Goal: Task Accomplishment & Management: Manage account settings

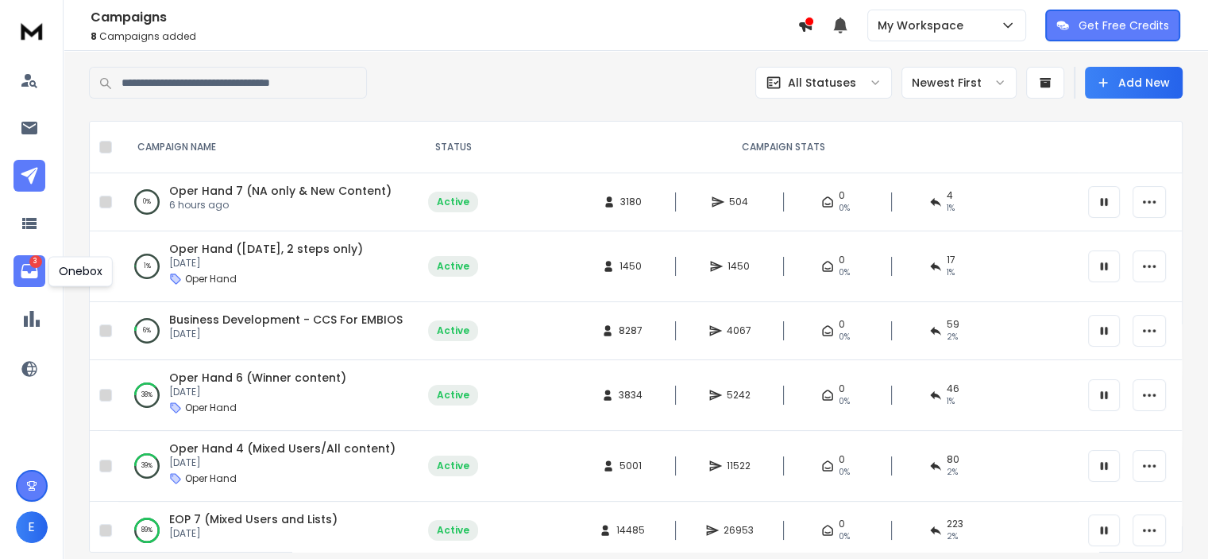
click at [37, 277] on icon at bounding box center [29, 270] width 19 height 19
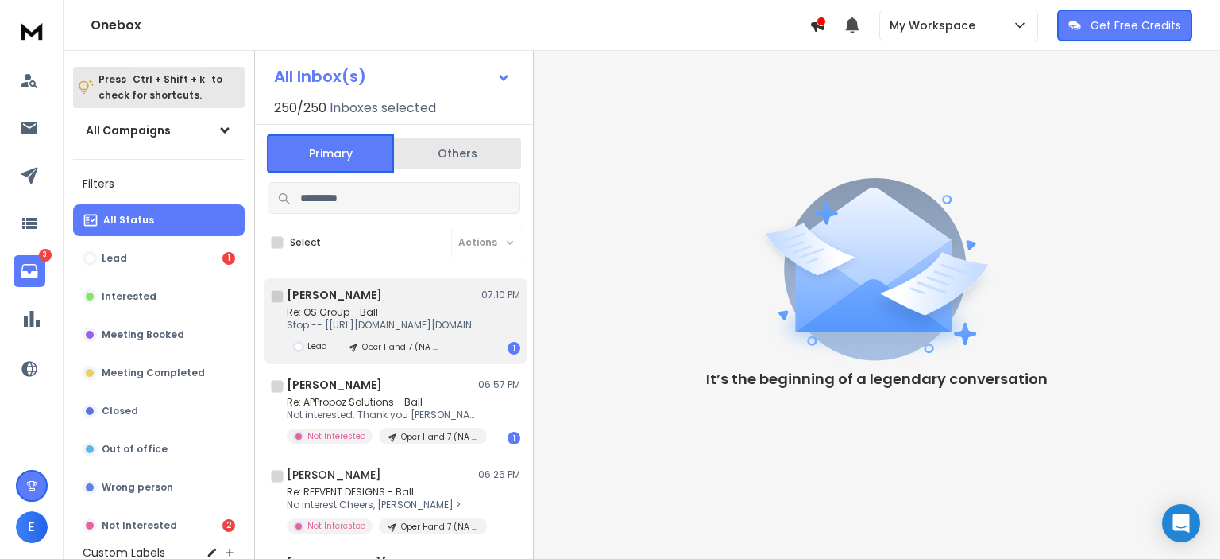
click at [370, 315] on p "Re: OS Group - Ball" at bounding box center [382, 312] width 191 height 13
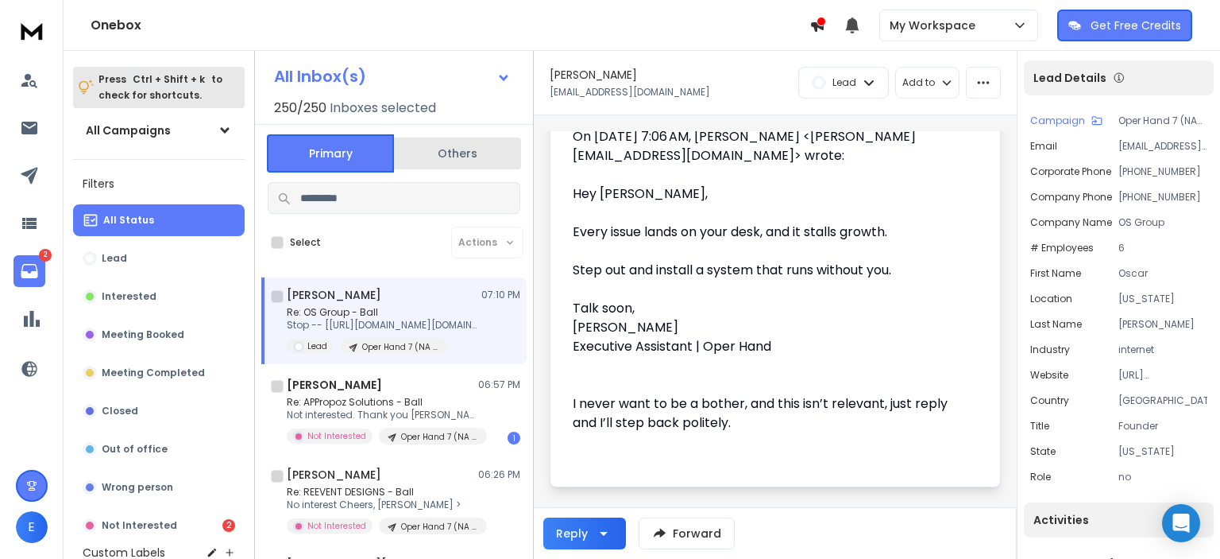
scroll to position [310, 0]
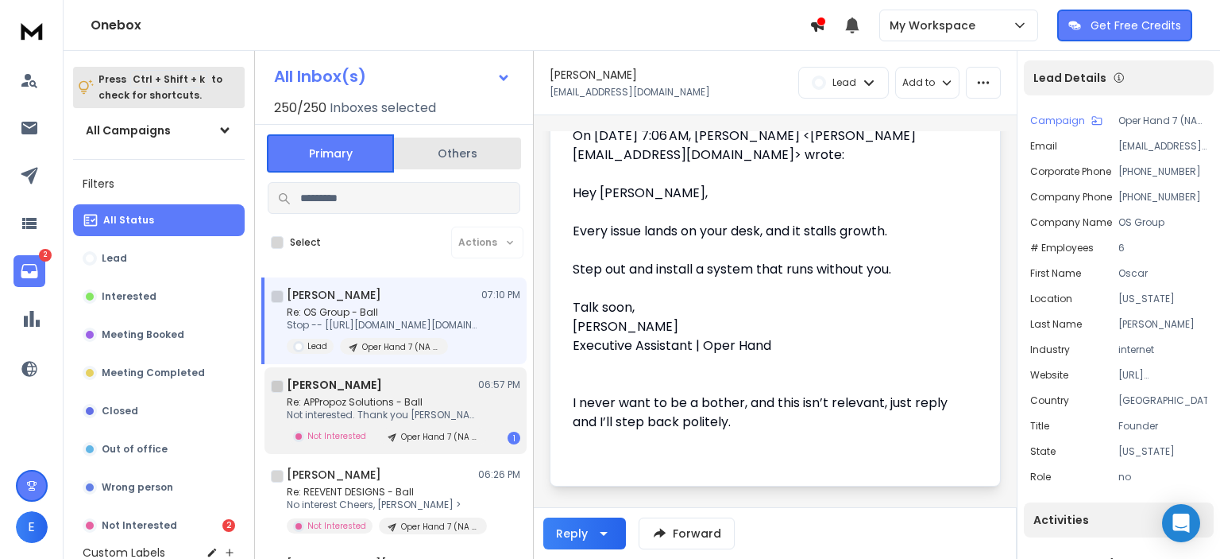
click at [422, 382] on div "Ricardo Gonzalez 06:57 PM" at bounding box center [404, 385] width 234 height 16
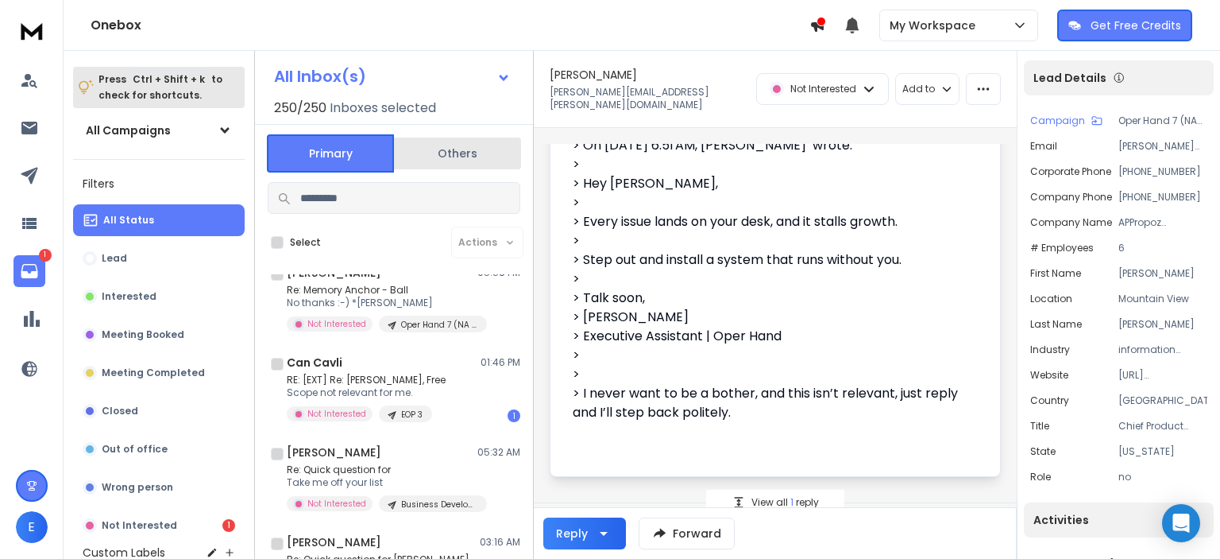
scroll to position [397, 0]
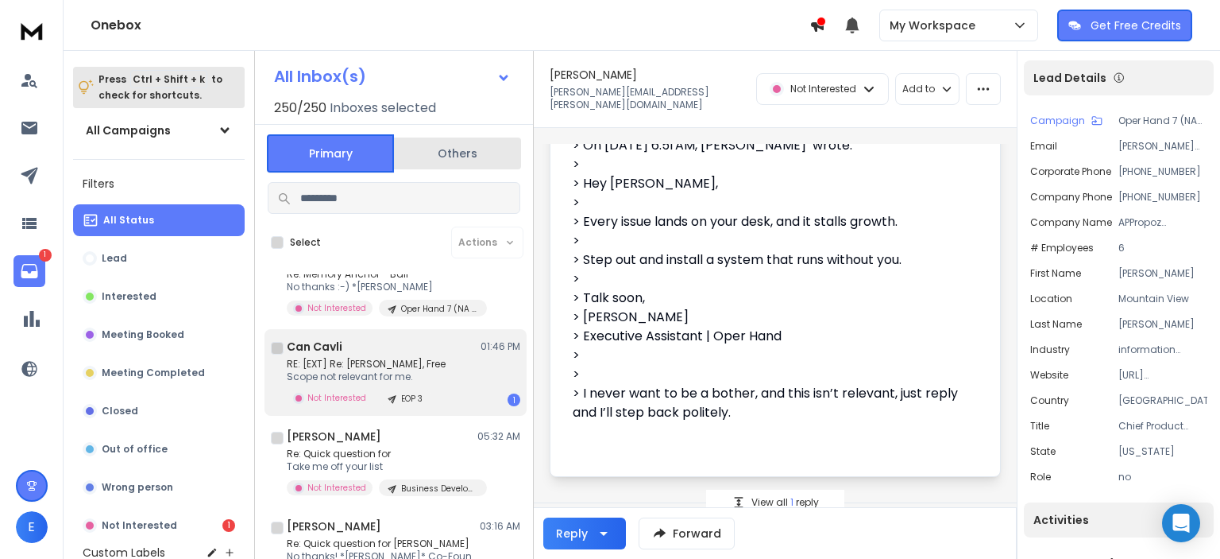
click at [438, 371] on div "RE: [EXT] Re: Henkel, Free Scope not relevant for me. Not Interested EOP 3 1" at bounding box center [404, 382] width 234 height 48
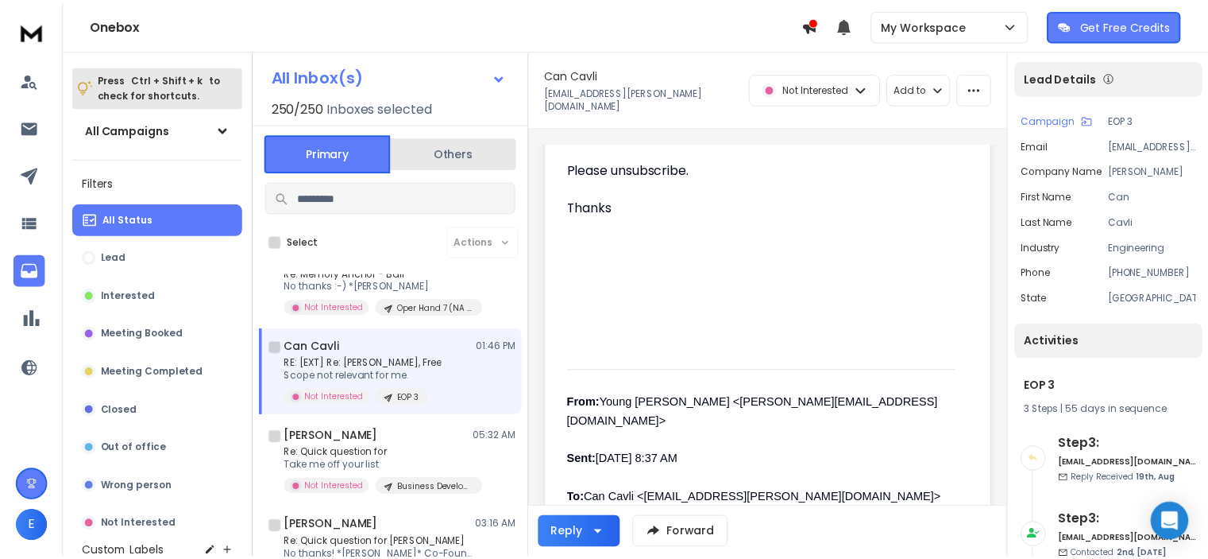
scroll to position [318, 0]
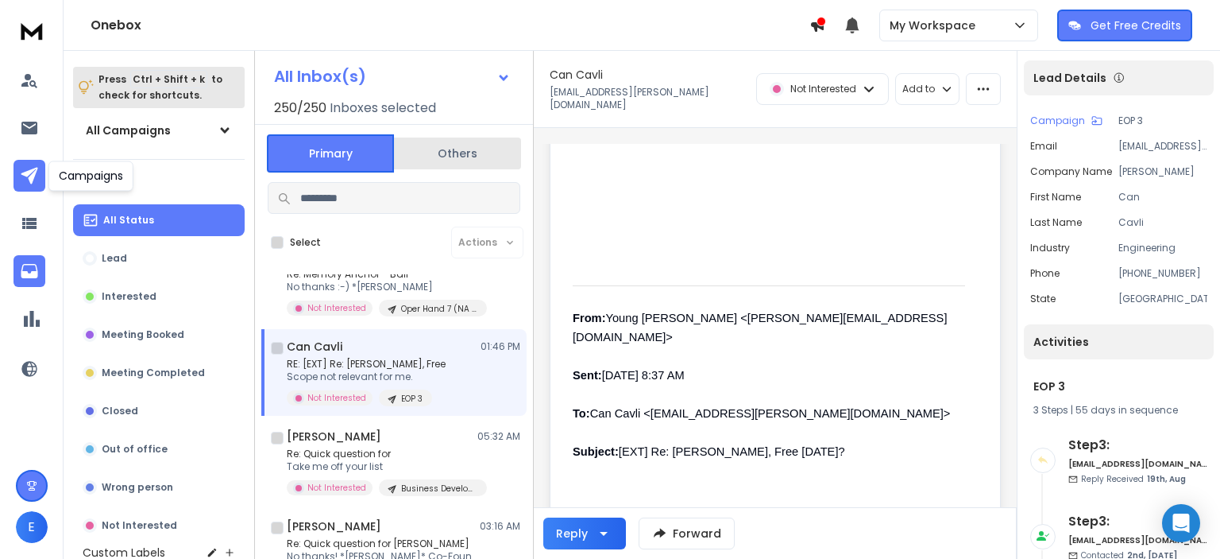
click at [41, 171] on link at bounding box center [30, 176] width 32 height 32
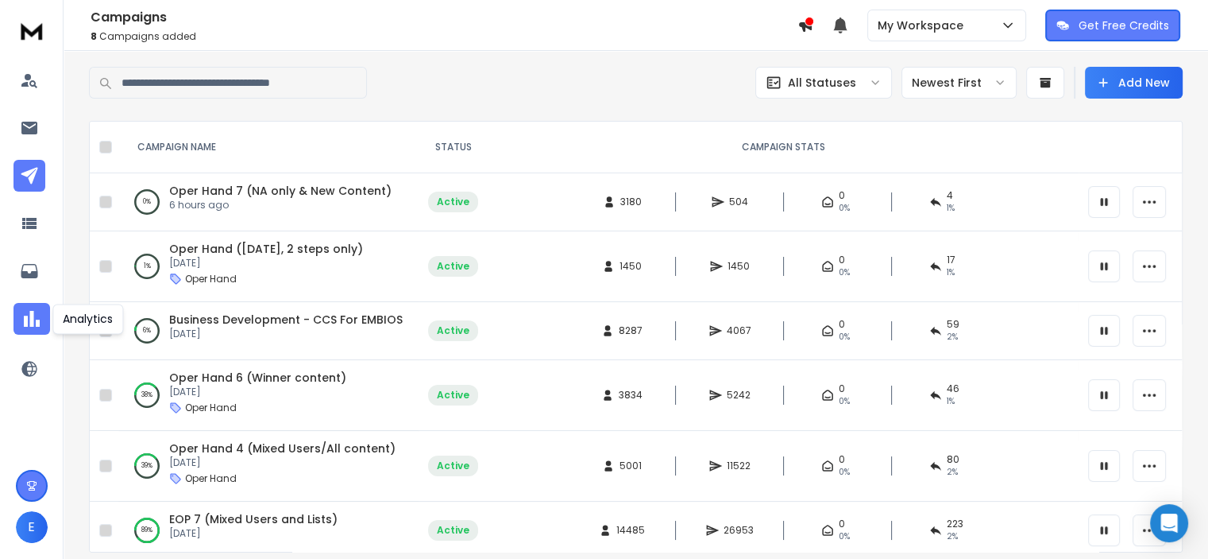
click at [40, 311] on icon at bounding box center [32, 319] width 24 height 24
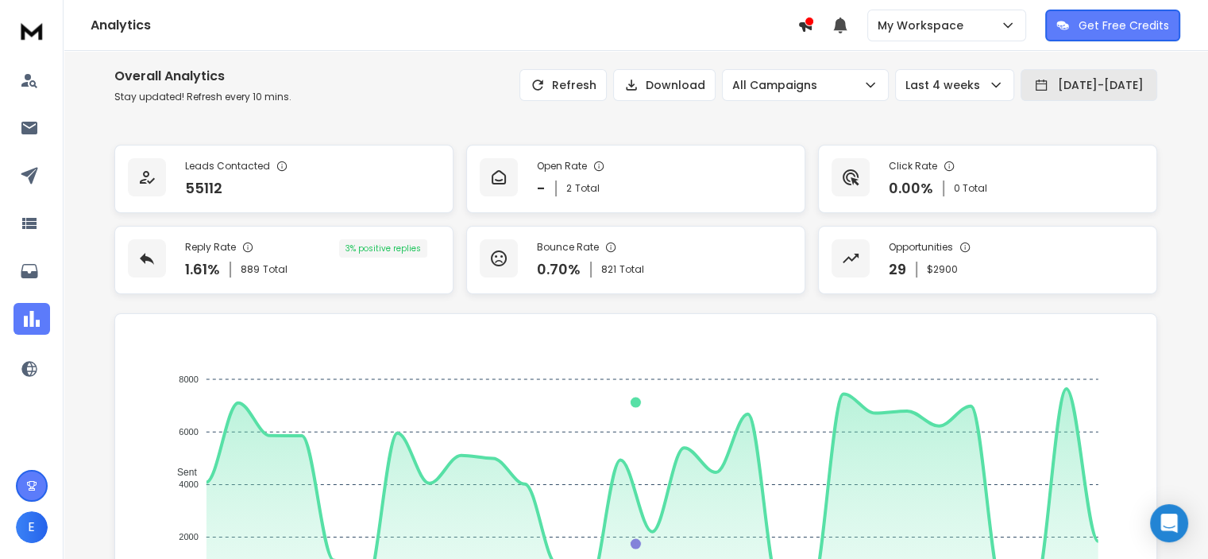
click at [1026, 87] on button "22 Jul 2025 - 19 Aug 2025" at bounding box center [1089, 85] width 137 height 32
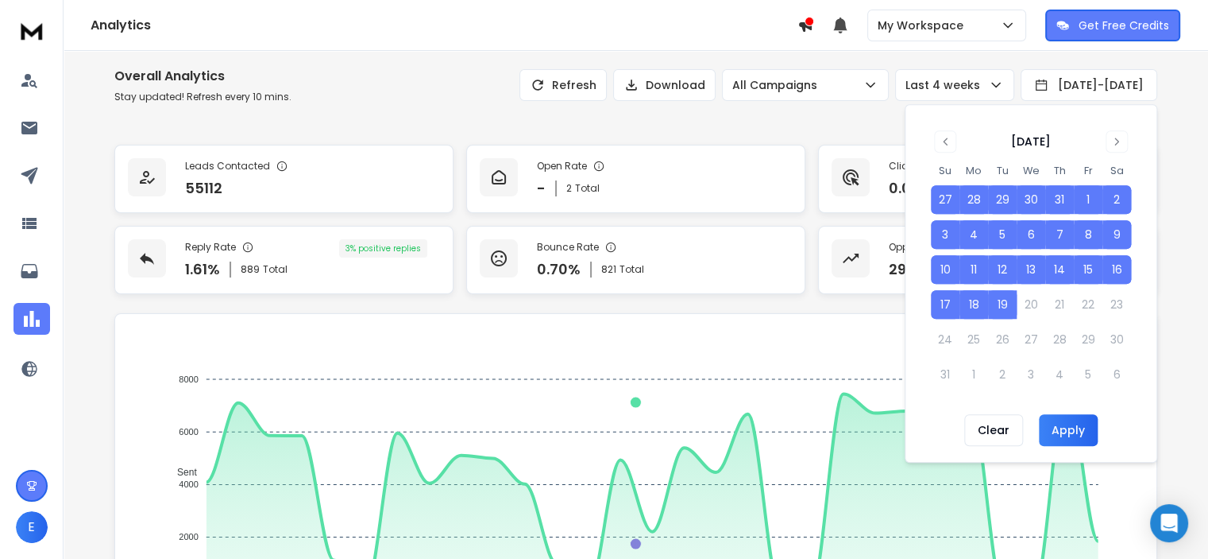
click at [1007, 296] on button "19" at bounding box center [1002, 304] width 29 height 29
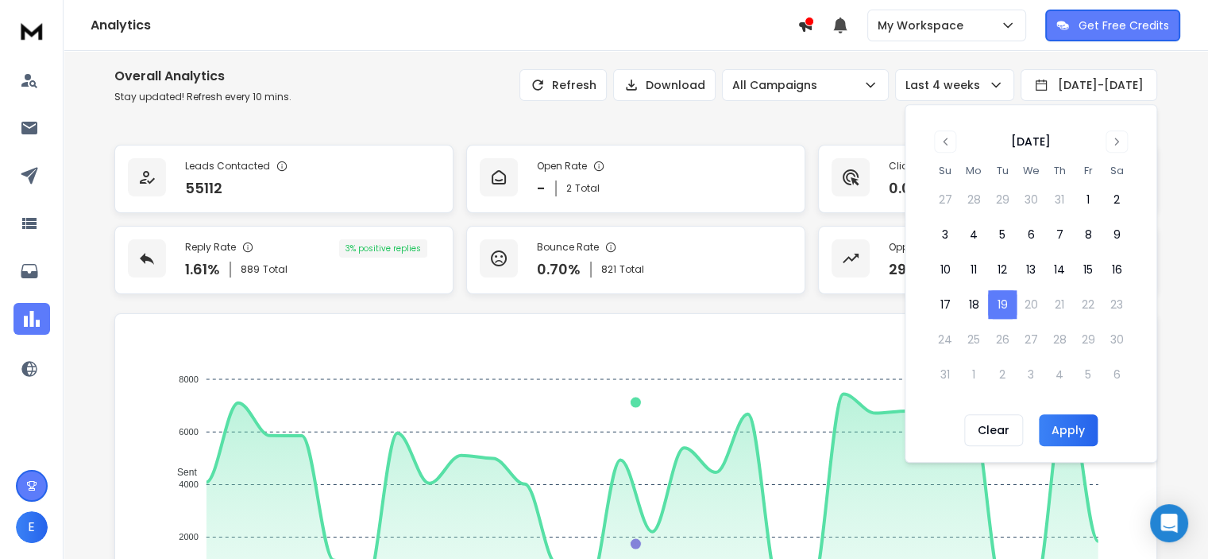
click at [1080, 432] on button "Apply" at bounding box center [1068, 430] width 59 height 32
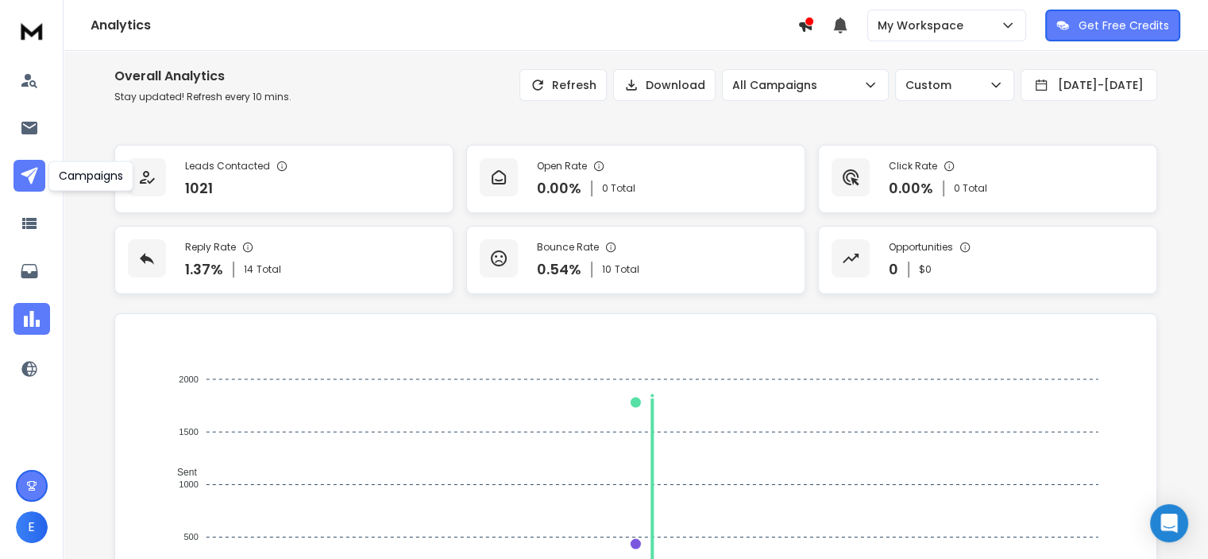
click at [43, 184] on link at bounding box center [30, 176] width 32 height 32
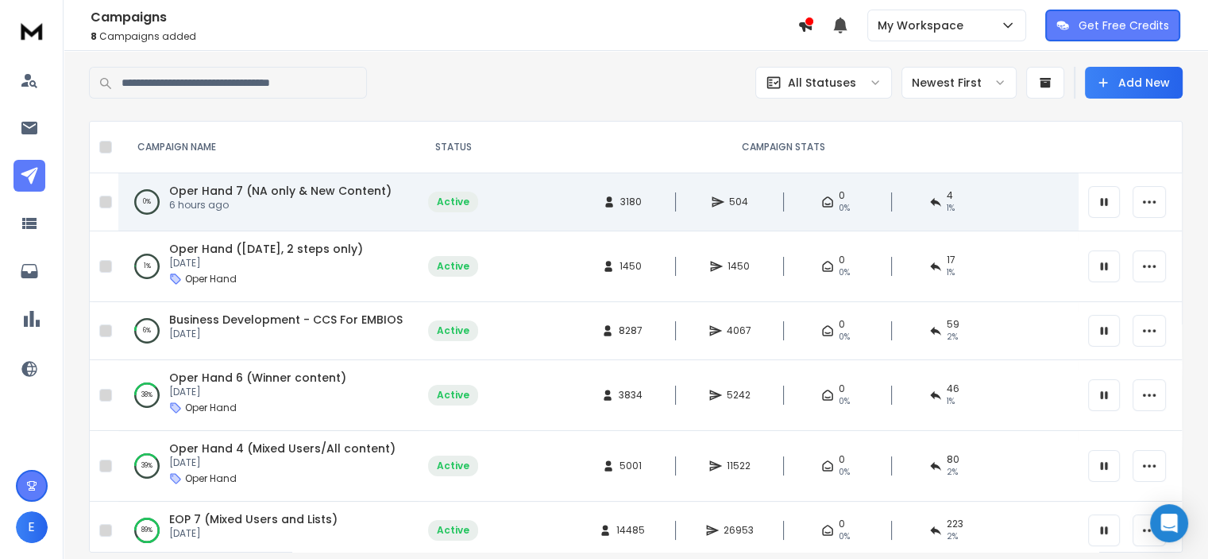
click at [341, 217] on div "Oper Hand 7 (NA only & New Content) 6 hours ago" at bounding box center [280, 202] width 222 height 38
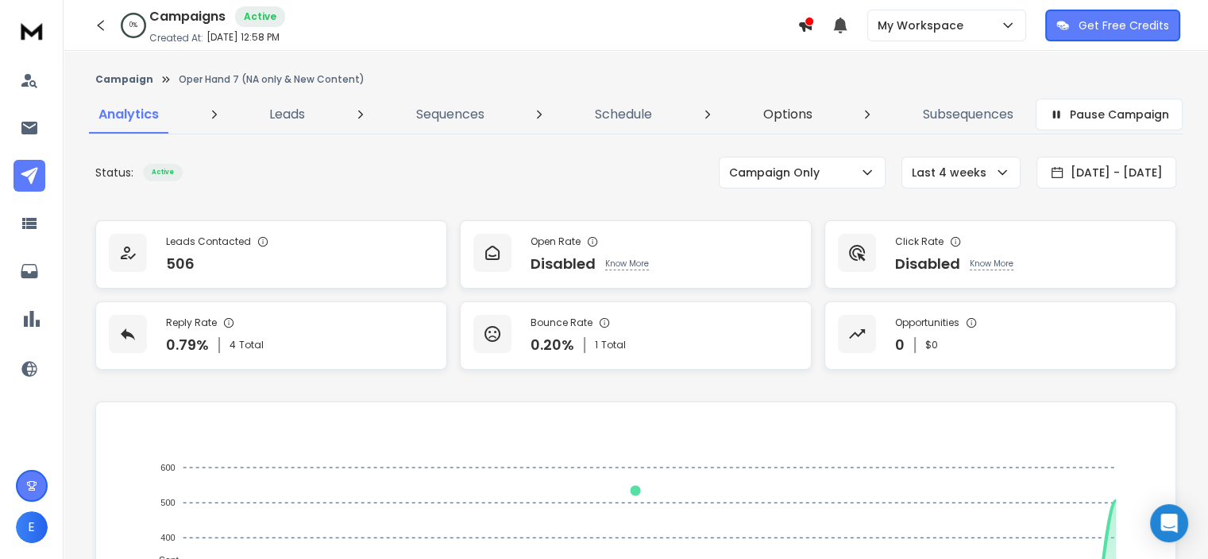
click at [779, 124] on link "Options" at bounding box center [788, 114] width 68 height 38
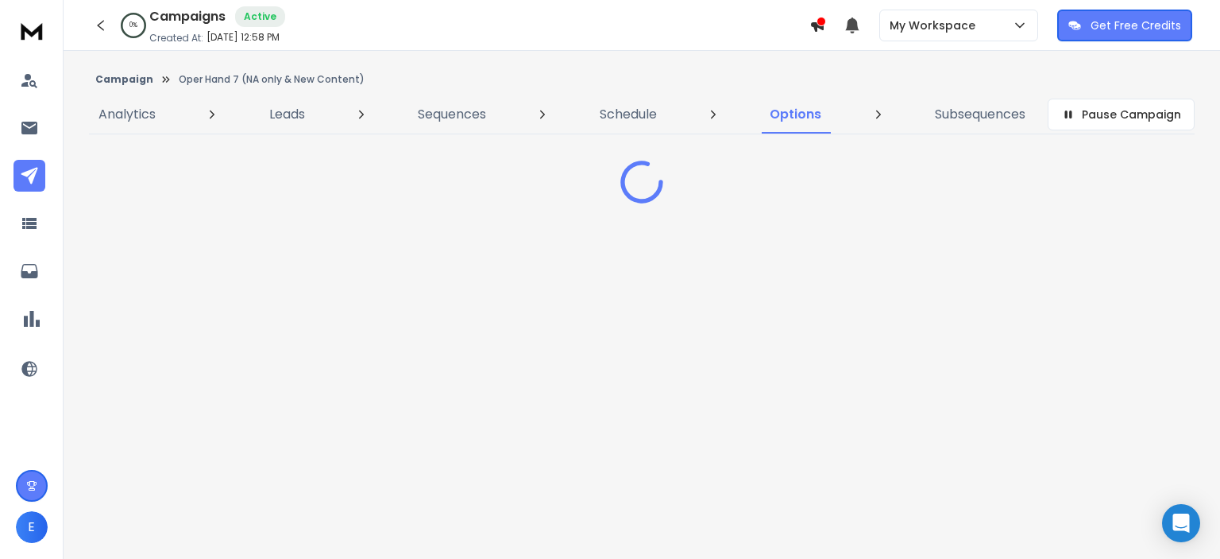
select select "*"
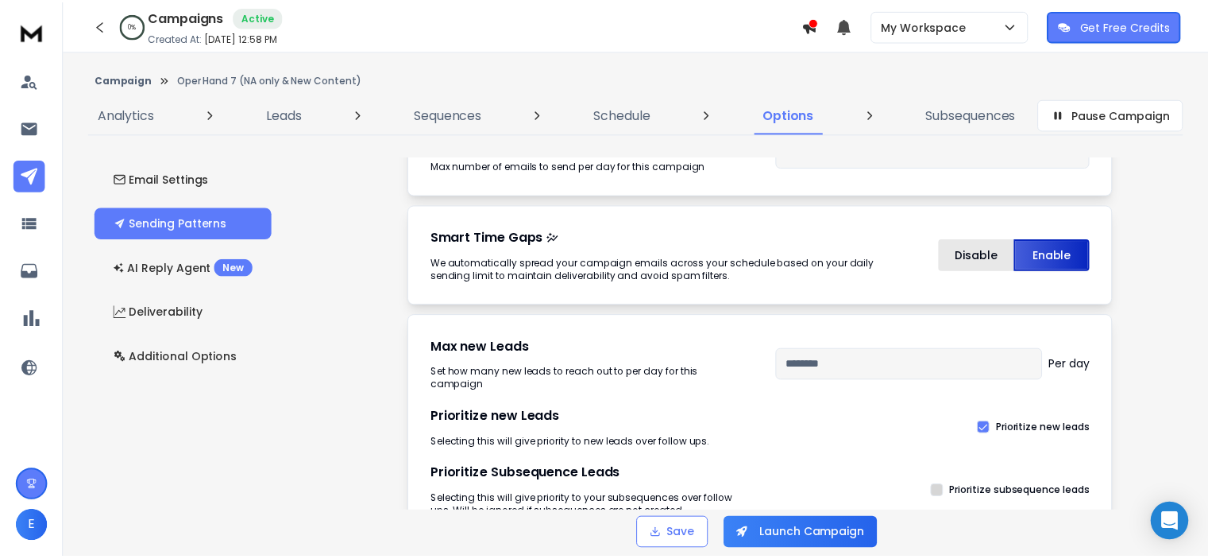
scroll to position [874, 0]
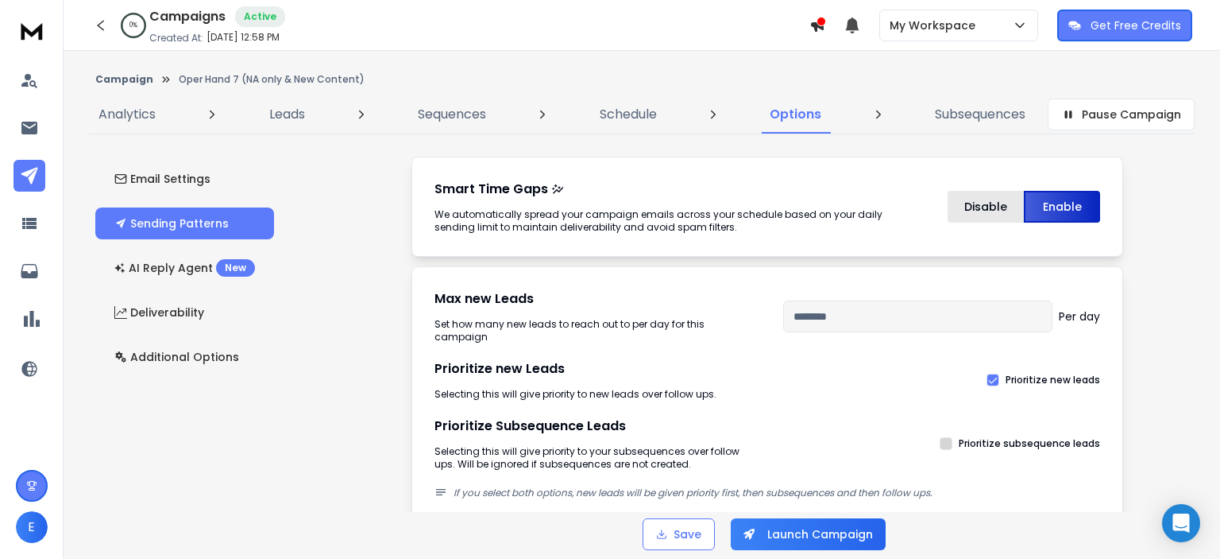
click at [790, 323] on input "****" at bounding box center [917, 316] width 269 height 32
type input "****"
click at [683, 539] on button "Save" at bounding box center [679, 534] width 72 height 32
click at [29, 177] on icon at bounding box center [29, 175] width 17 height 17
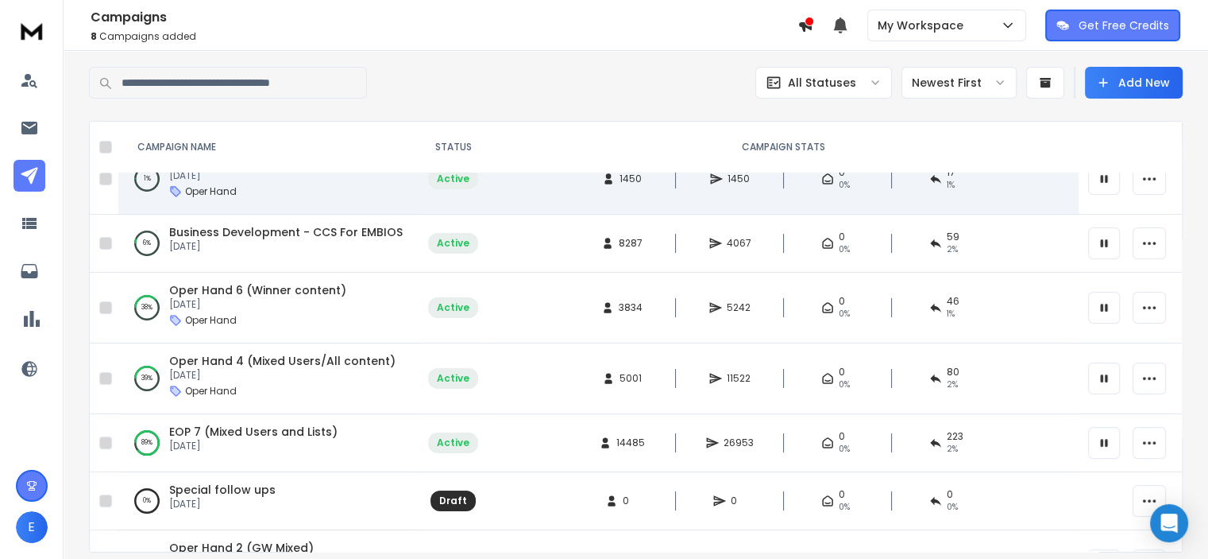
scroll to position [146, 0]
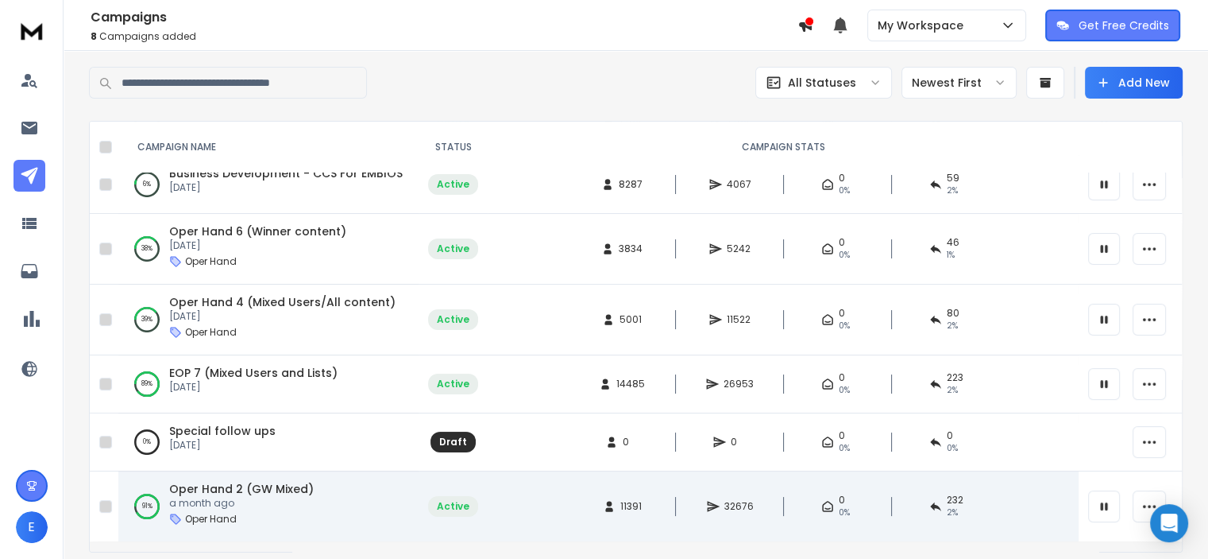
click at [217, 499] on p "a month ago" at bounding box center [241, 503] width 145 height 13
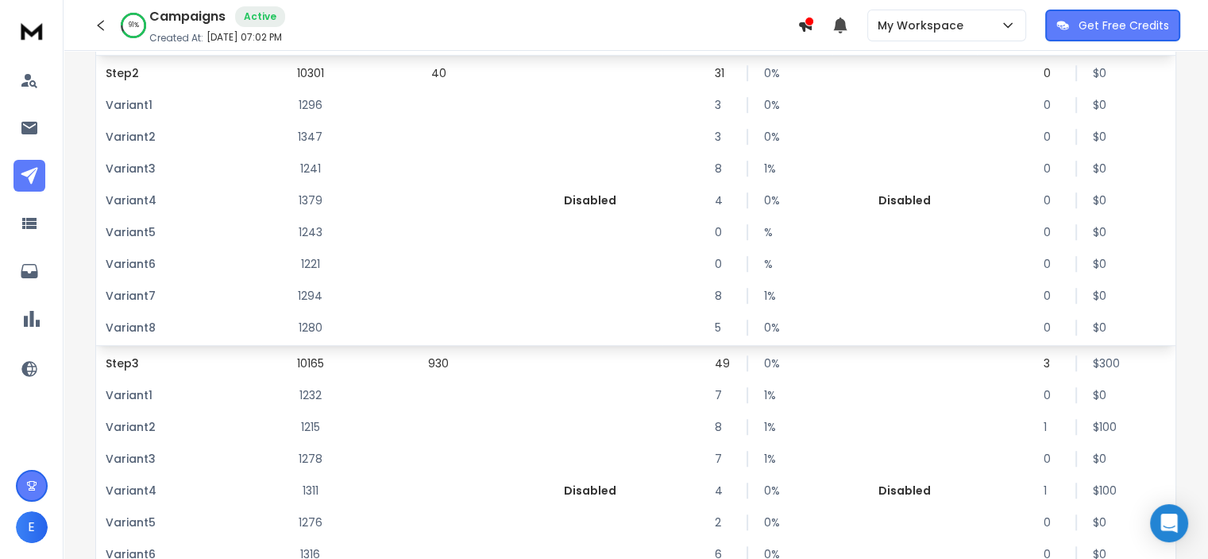
scroll to position [1235, 0]
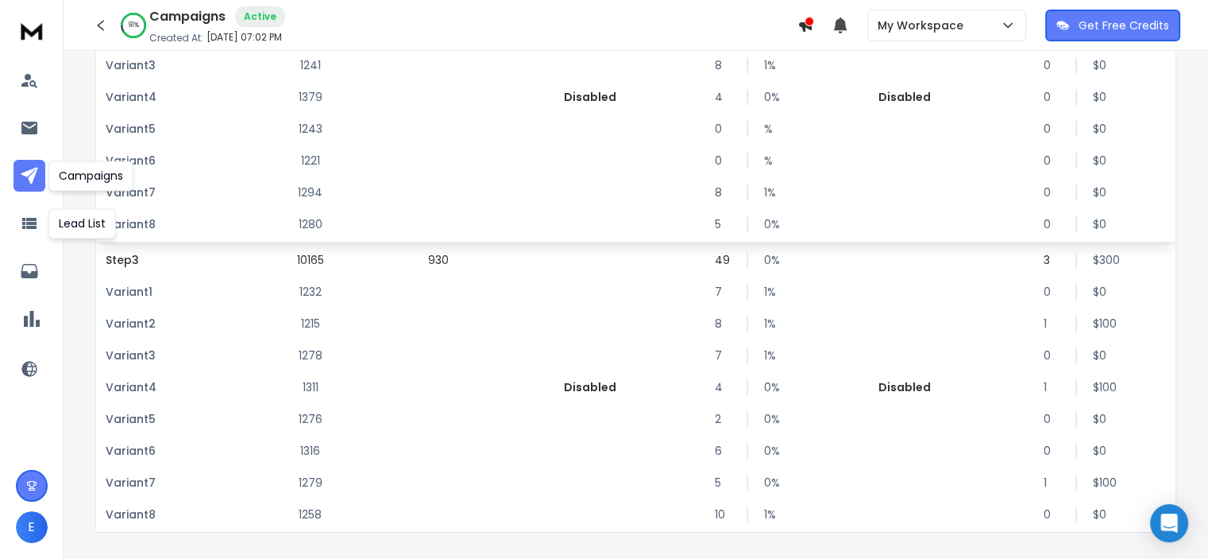
click at [29, 184] on icon at bounding box center [29, 175] width 19 height 19
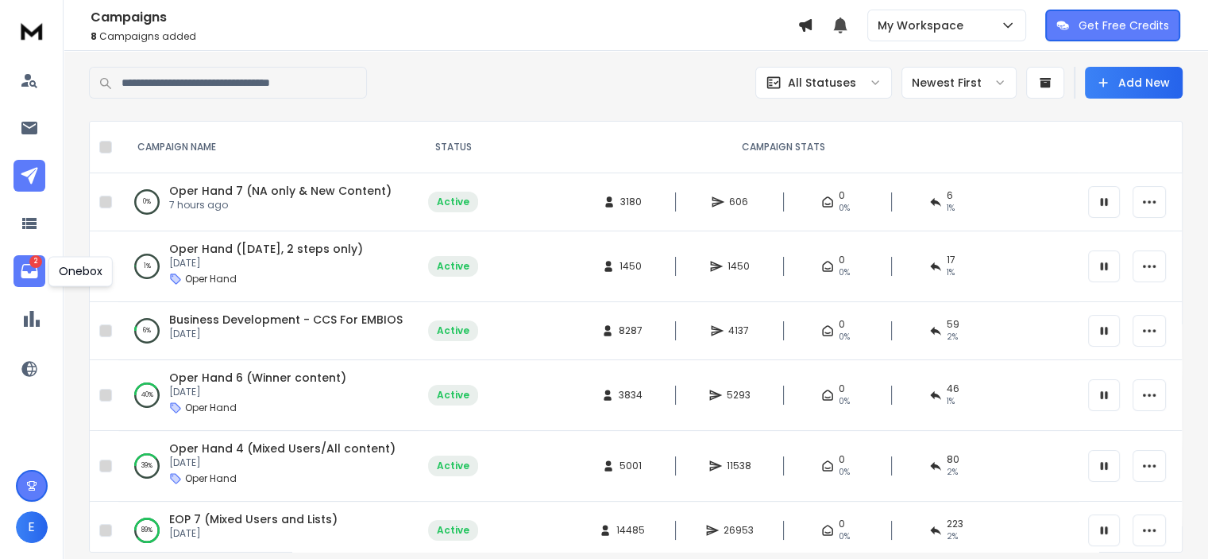
click at [21, 266] on icon at bounding box center [29, 270] width 19 height 19
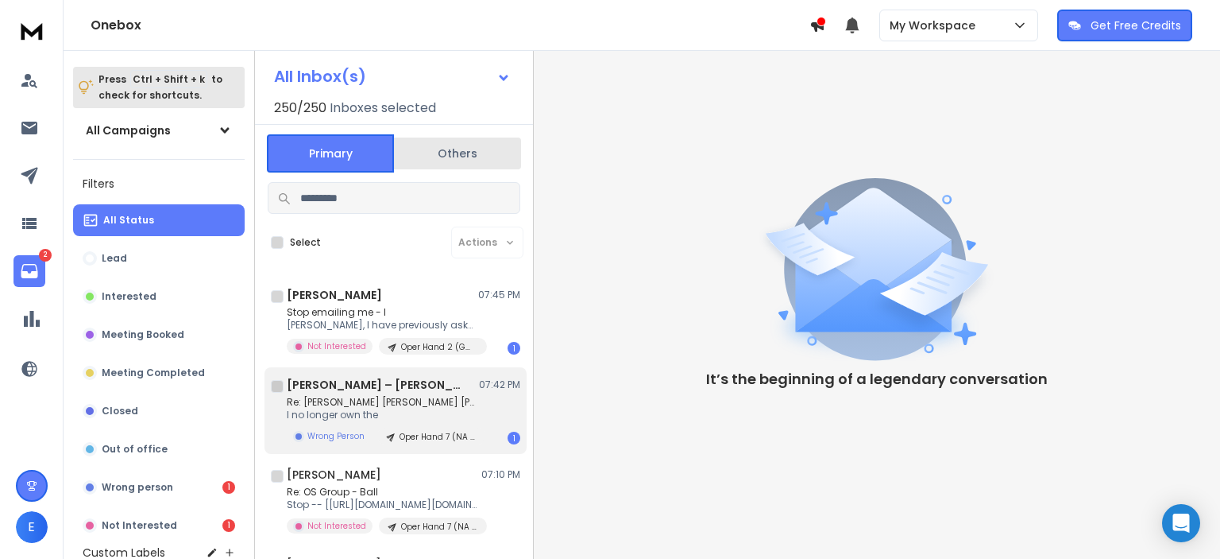
click at [439, 418] on p "I no longer own the" at bounding box center [382, 414] width 191 height 13
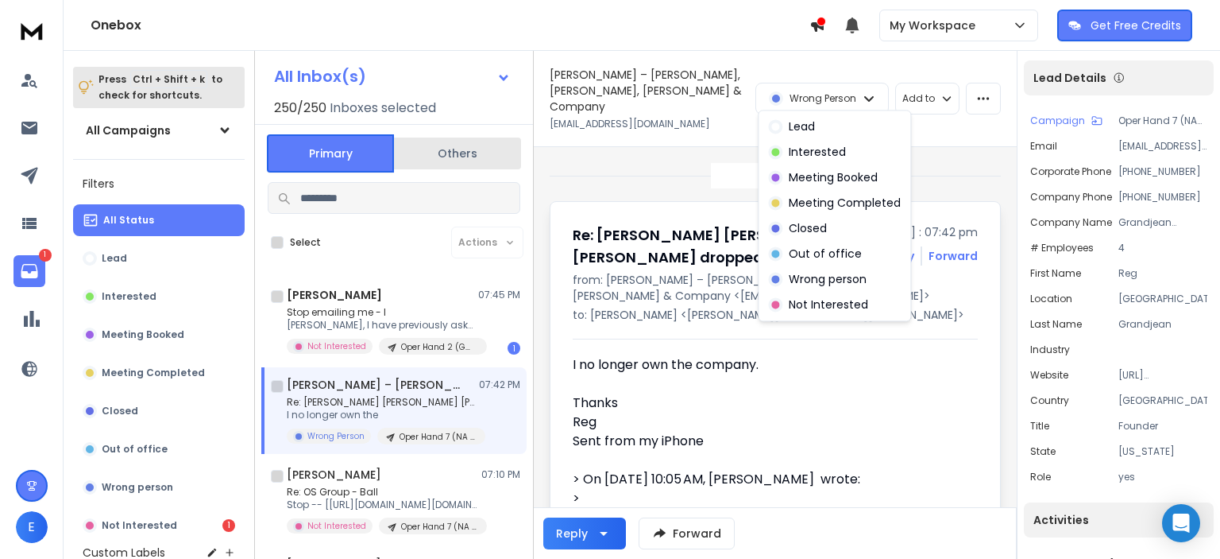
click at [814, 83] on div "Wrong Person" at bounding box center [822, 98] width 132 height 30
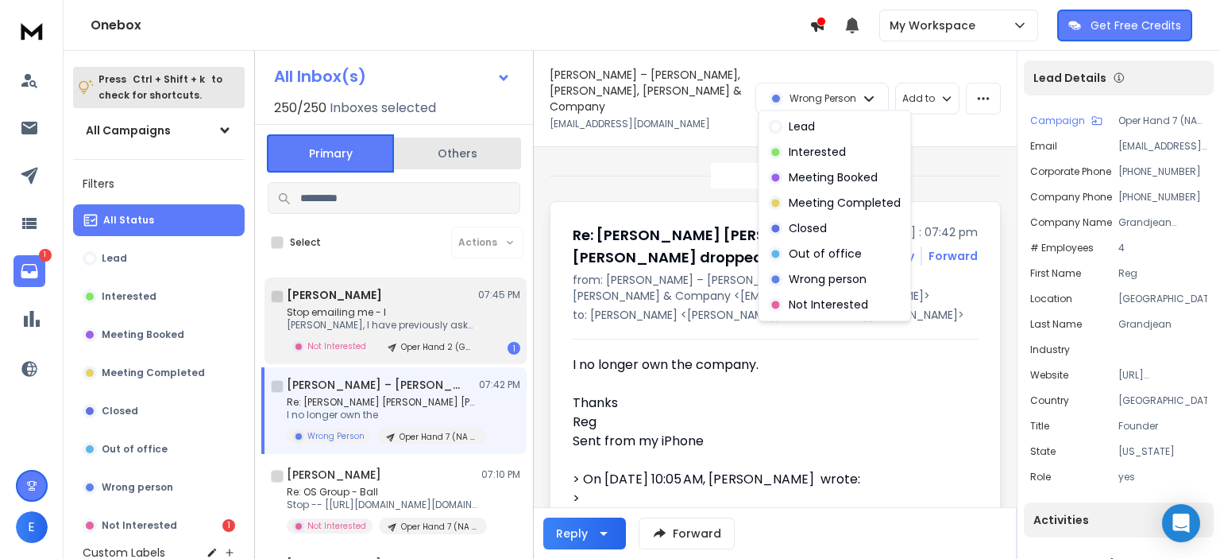
click at [443, 301] on div "Chris Patten 07:45 PM" at bounding box center [404, 295] width 234 height 16
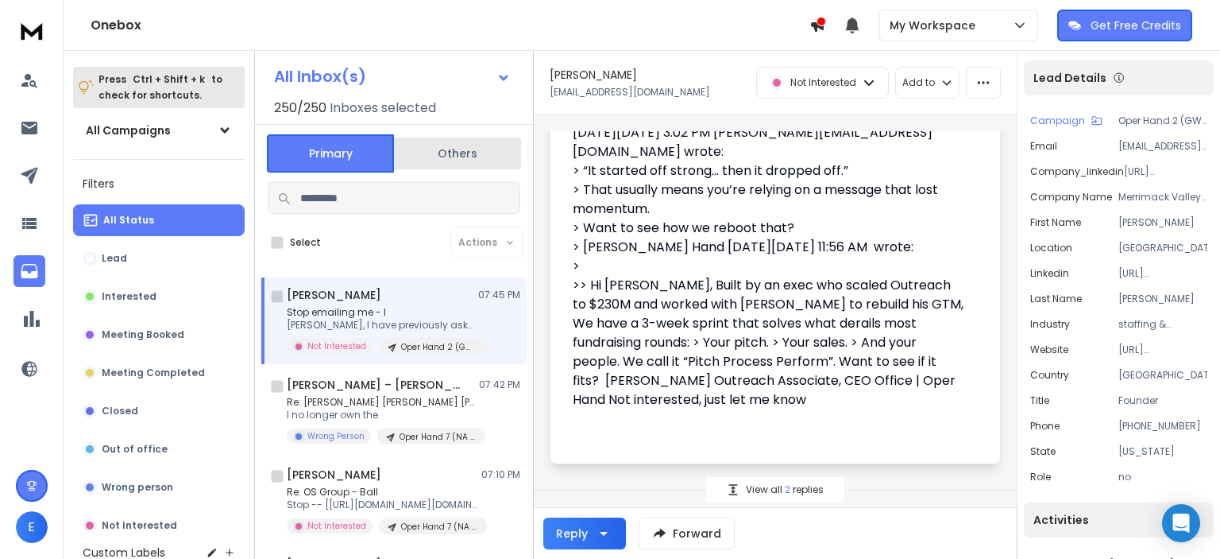
scroll to position [868, 0]
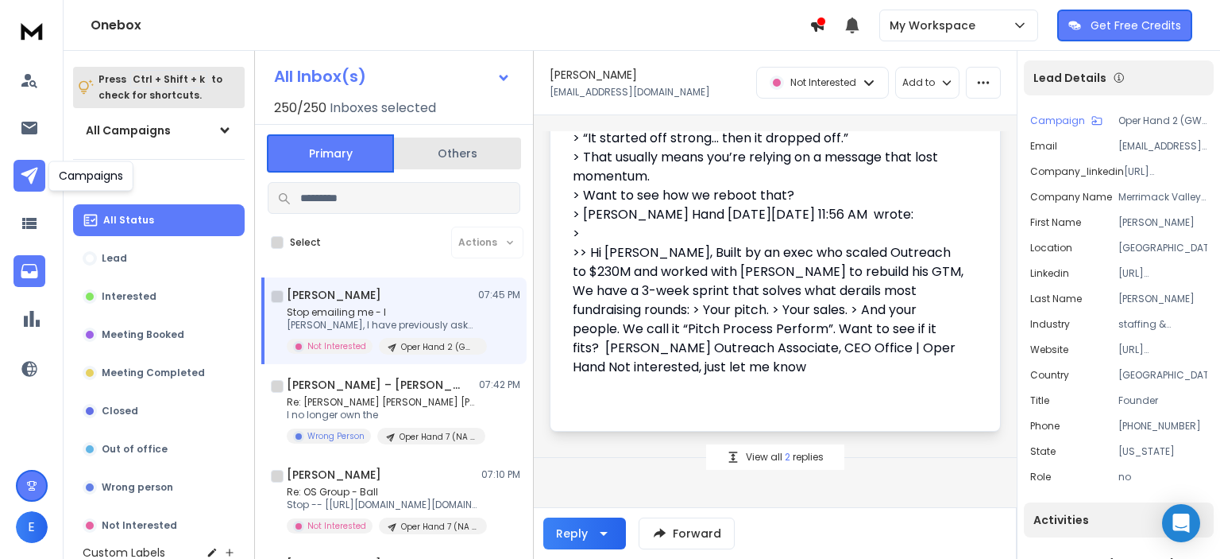
click at [32, 174] on icon at bounding box center [29, 175] width 17 height 17
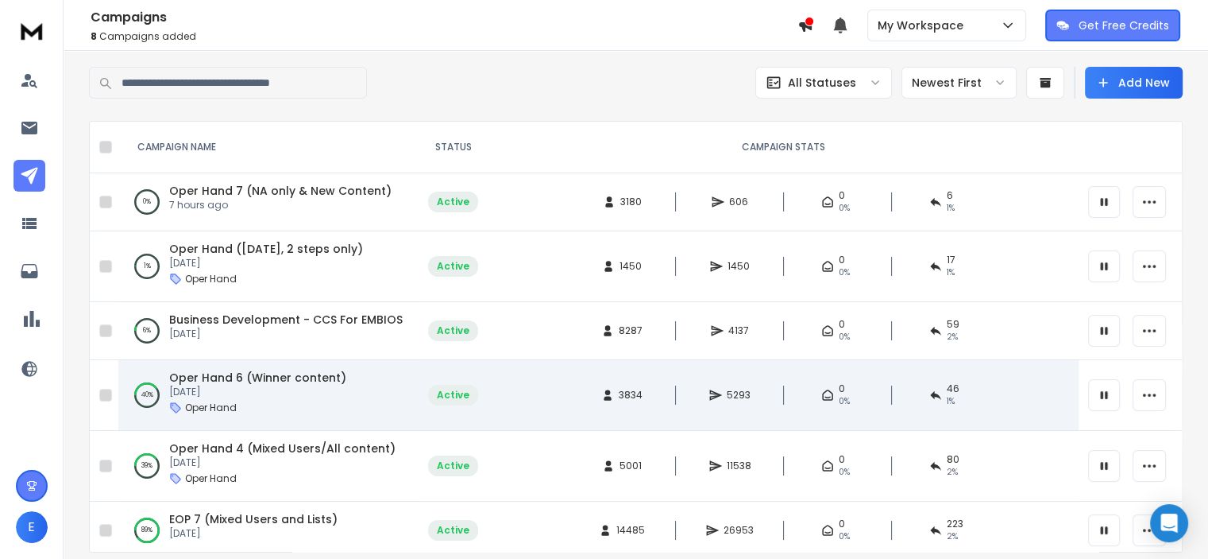
drag, startPoint x: 298, startPoint y: 334, endPoint x: 207, endPoint y: 384, distance: 104.2
click at [290, 346] on div "Business Development - CCS For EMBIOS 6 days ago" at bounding box center [286, 330] width 234 height 38
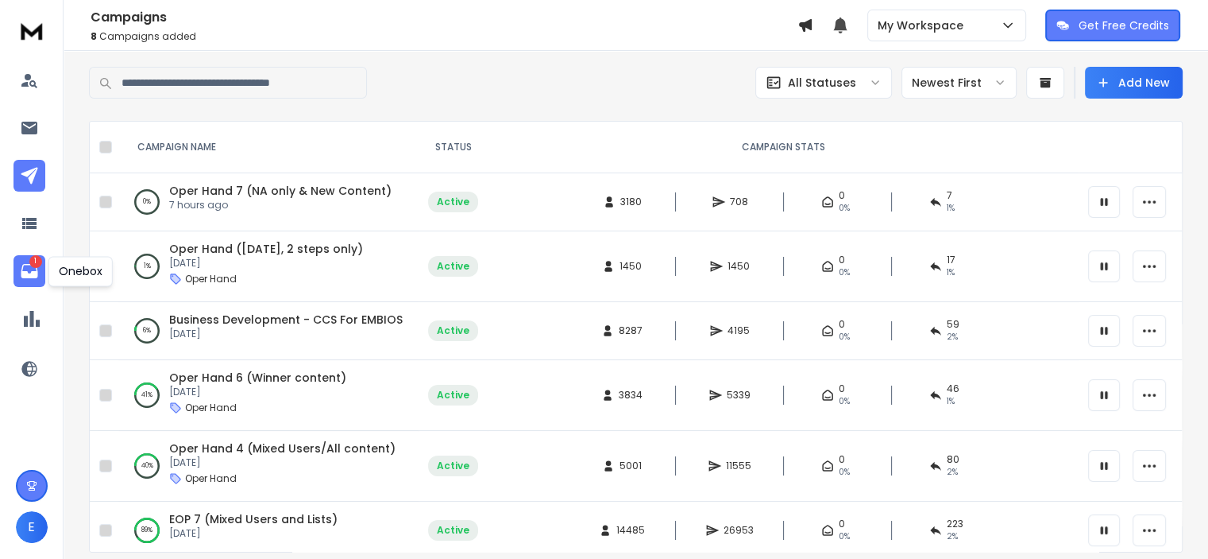
click at [29, 269] on icon at bounding box center [29, 270] width 19 height 19
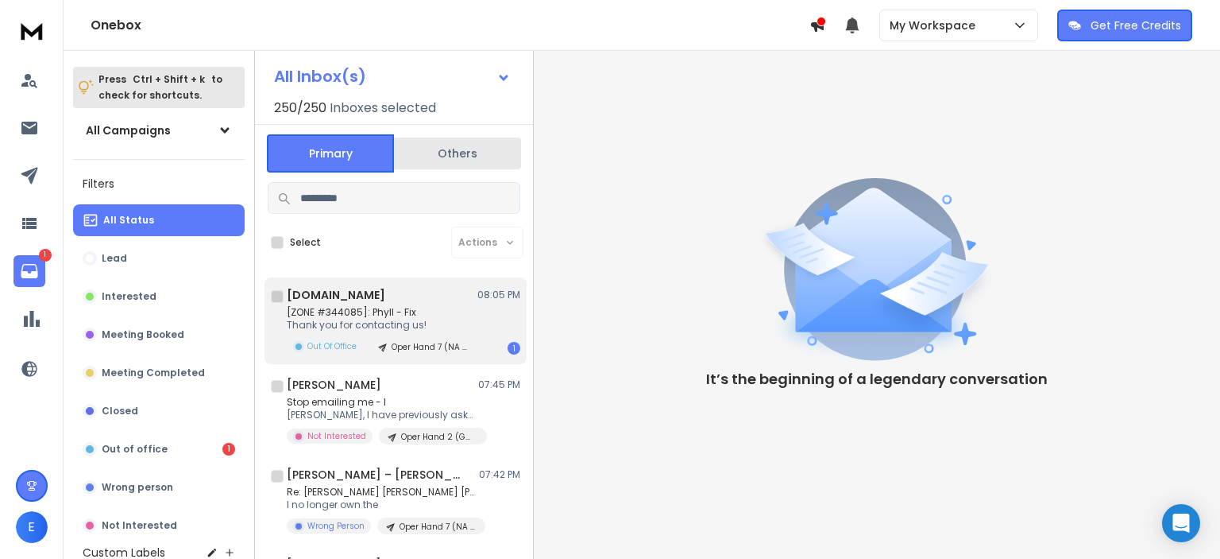
click at [356, 304] on div "Zone.ee 08:05 PM [ZONE #344085]: Phyll - Fix Thank you for contacting us! Out O…" at bounding box center [404, 321] width 234 height 68
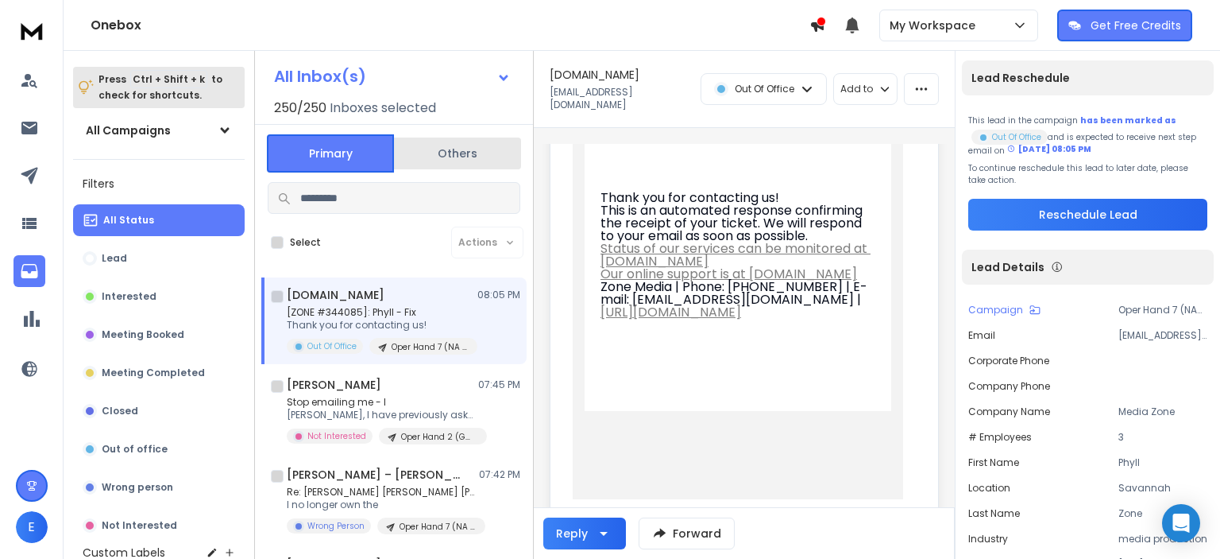
scroll to position [556, 0]
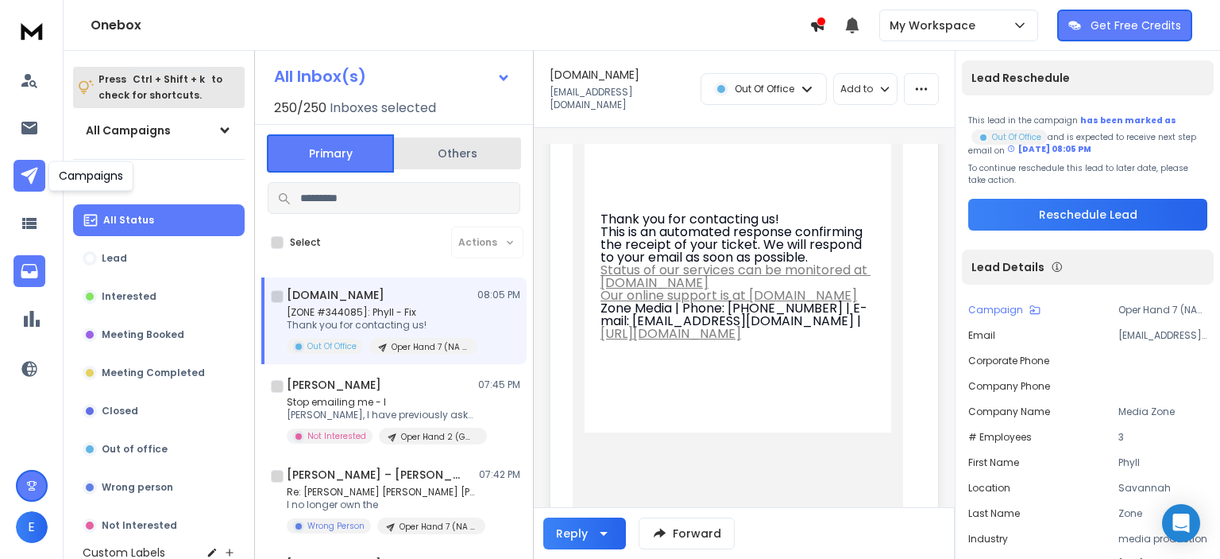
click at [35, 162] on link at bounding box center [30, 176] width 32 height 32
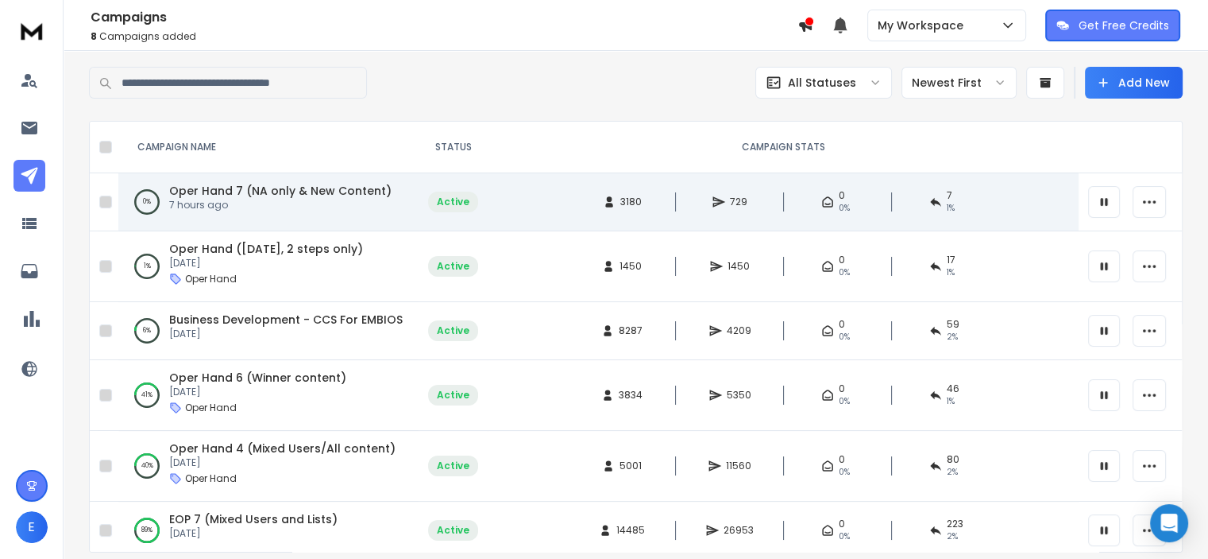
click at [281, 203] on p "7 hours ago" at bounding box center [280, 205] width 222 height 13
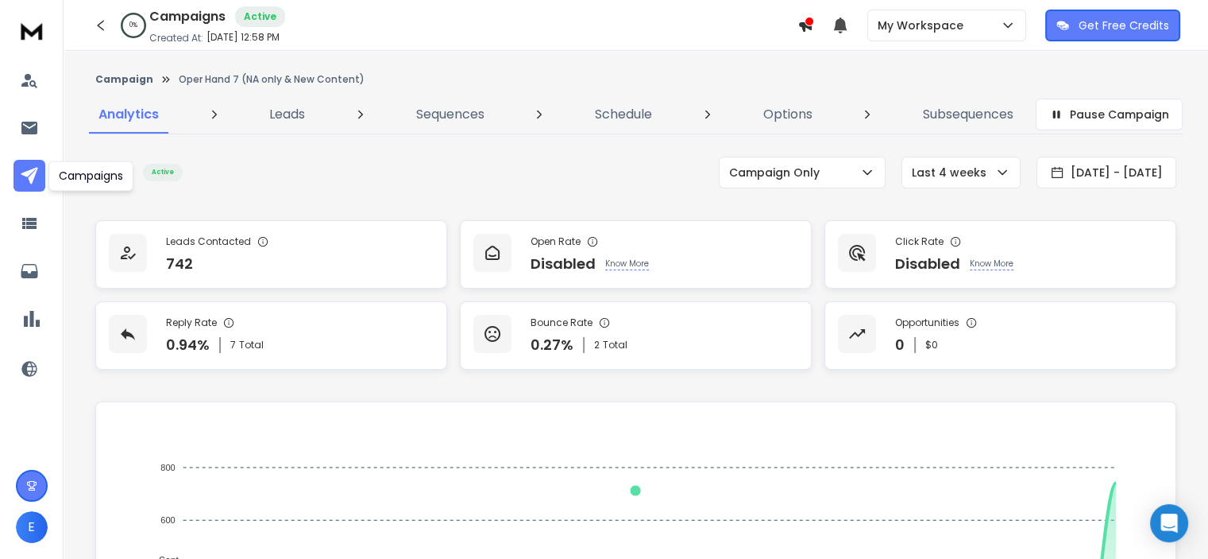
click at [33, 172] on icon at bounding box center [29, 175] width 17 height 17
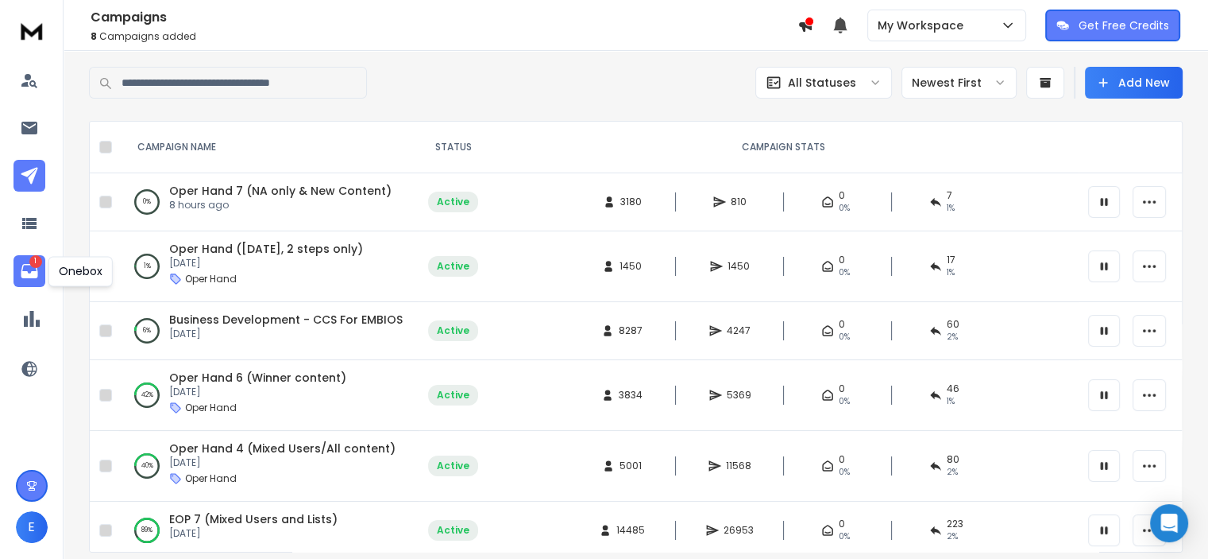
click at [20, 267] on icon at bounding box center [29, 270] width 19 height 19
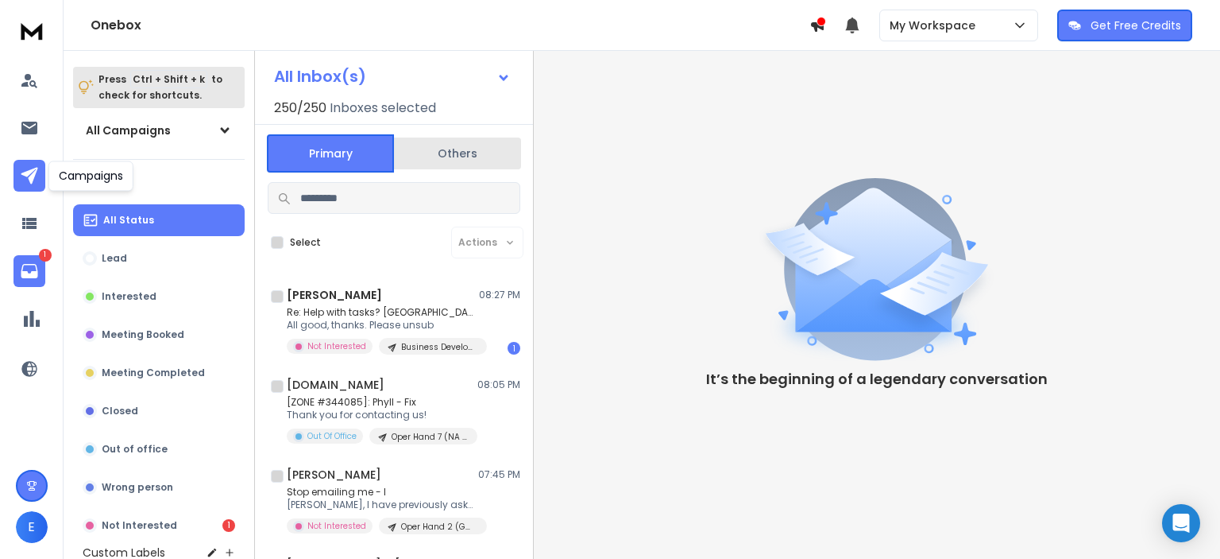
click at [28, 176] on icon at bounding box center [29, 175] width 19 height 19
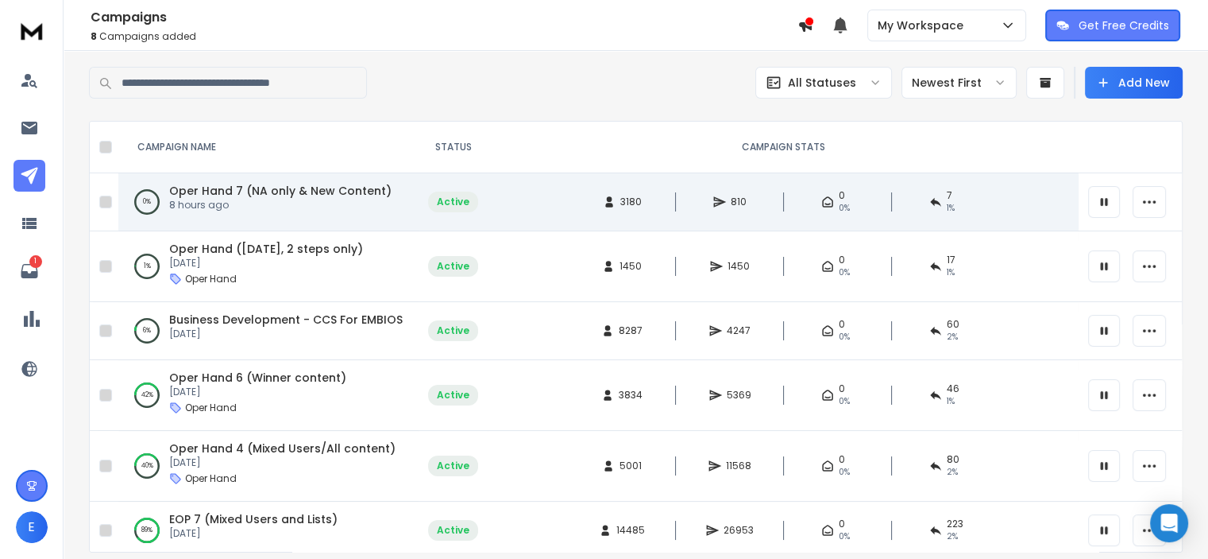
click at [344, 223] on td "0 % Oper Hand 7 (NA only & New Content) 8 hours ago" at bounding box center [268, 202] width 300 height 58
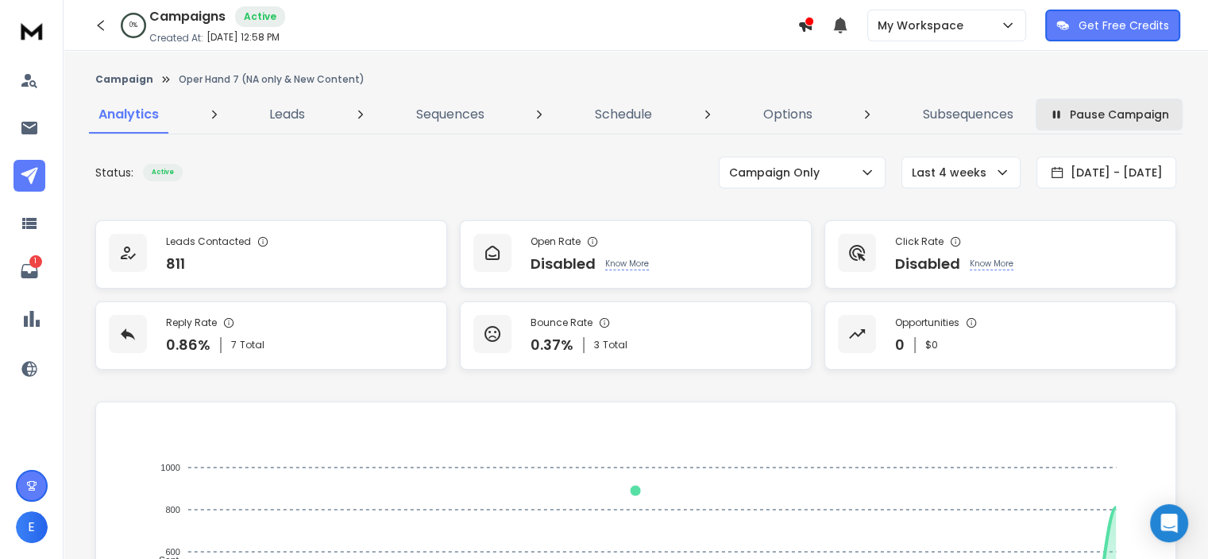
click at [1082, 112] on button "Pause Campaign" at bounding box center [1109, 115] width 147 height 32
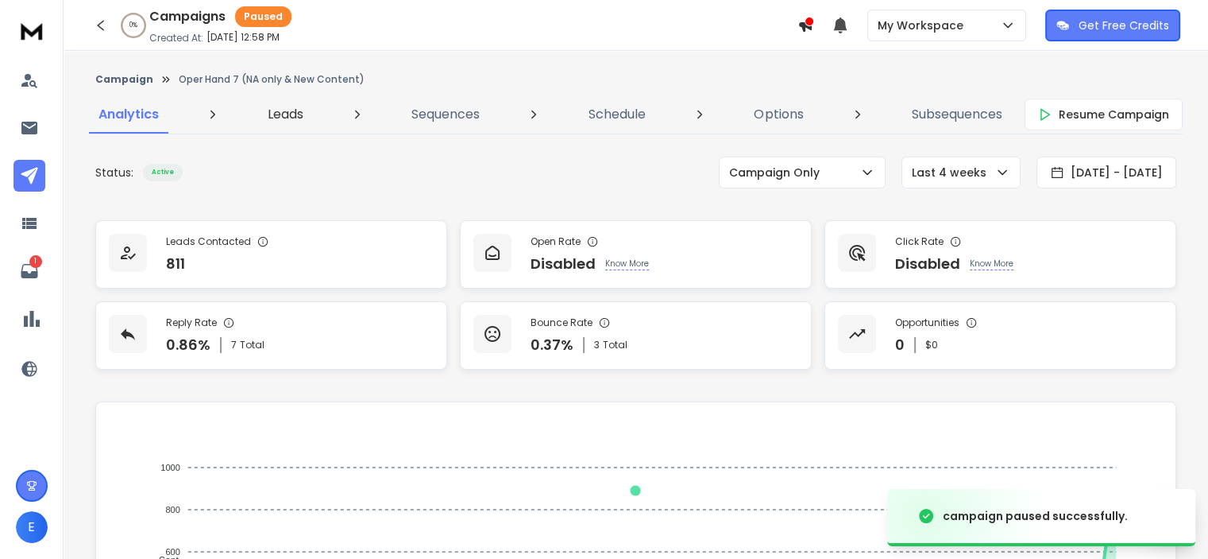
click at [283, 110] on p "Leads" at bounding box center [286, 114] width 36 height 19
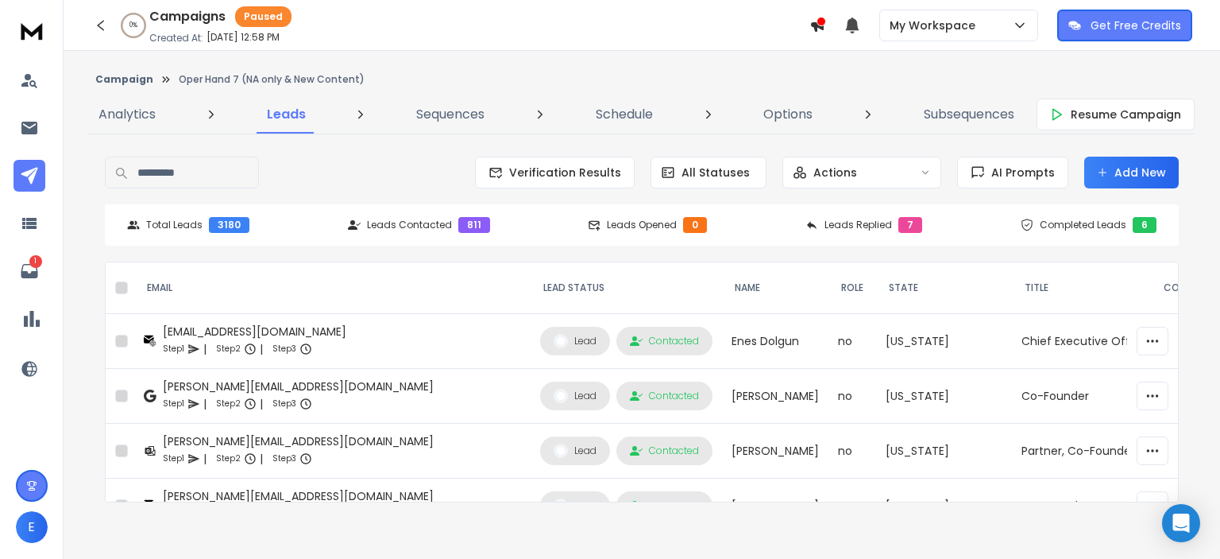
click at [184, 161] on input at bounding box center [182, 173] width 154 height 32
paste input "**********"
type input "**********"
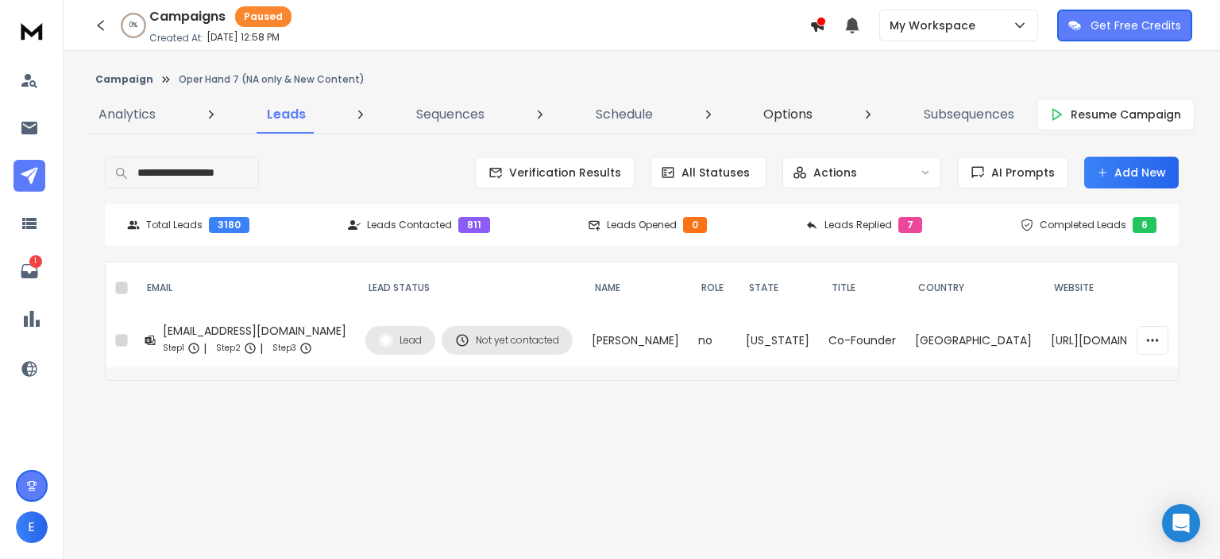
click at [790, 123] on p "Options" at bounding box center [787, 114] width 49 height 19
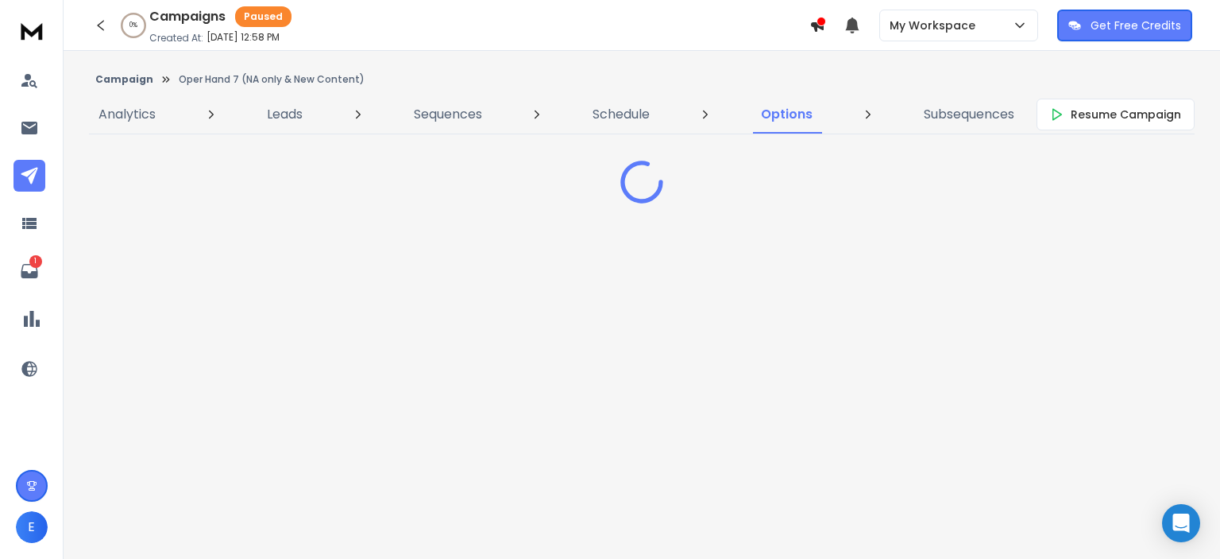
select select "*"
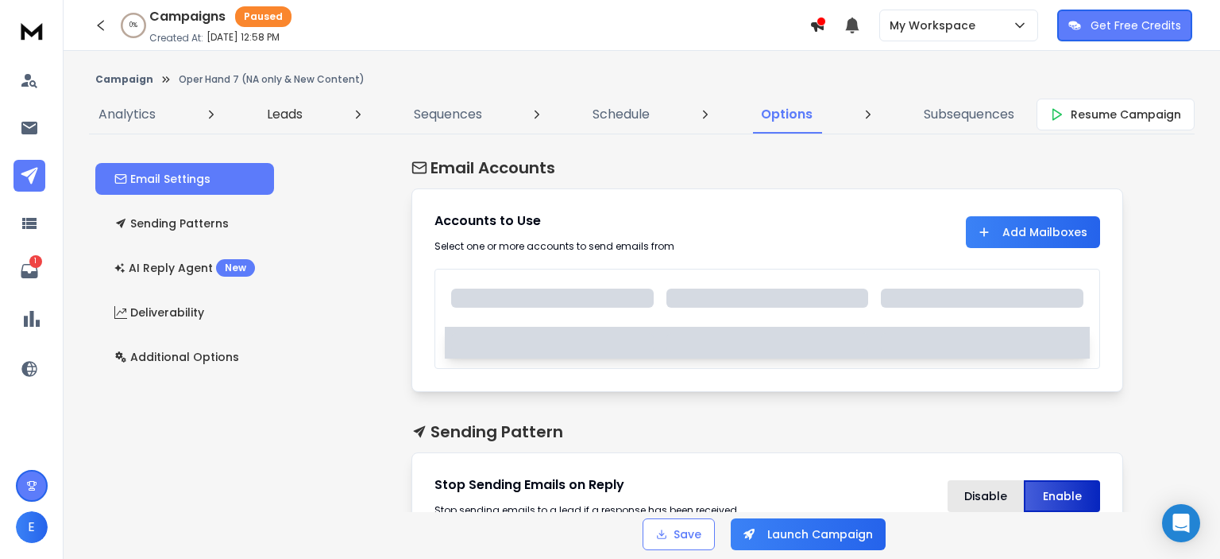
click at [289, 118] on p "Leads" at bounding box center [285, 114] width 36 height 19
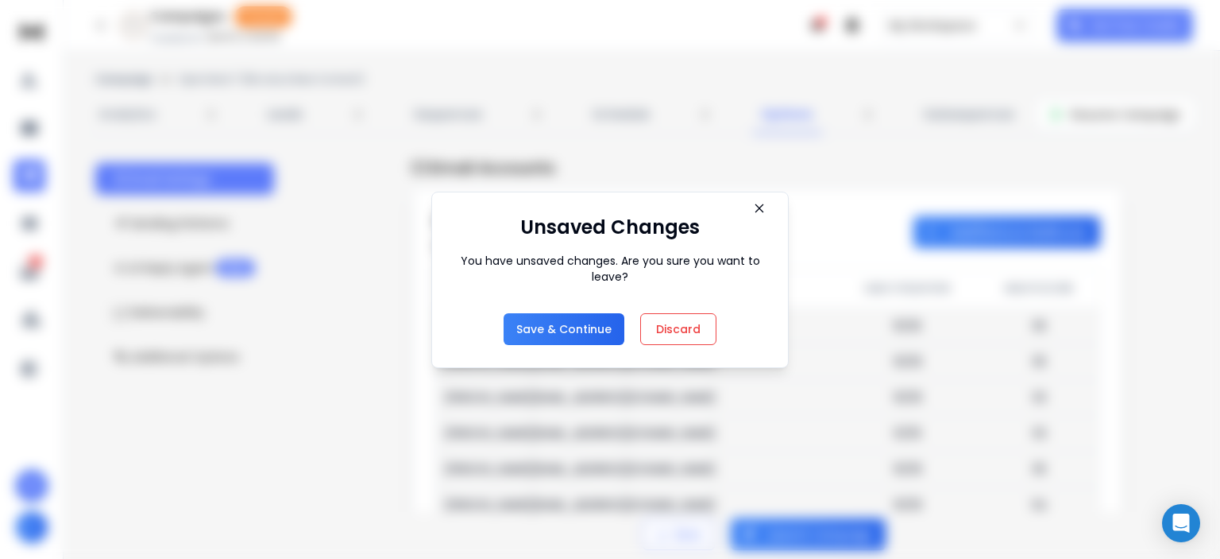
click at [677, 333] on button "Discard" at bounding box center [678, 329] width 76 height 32
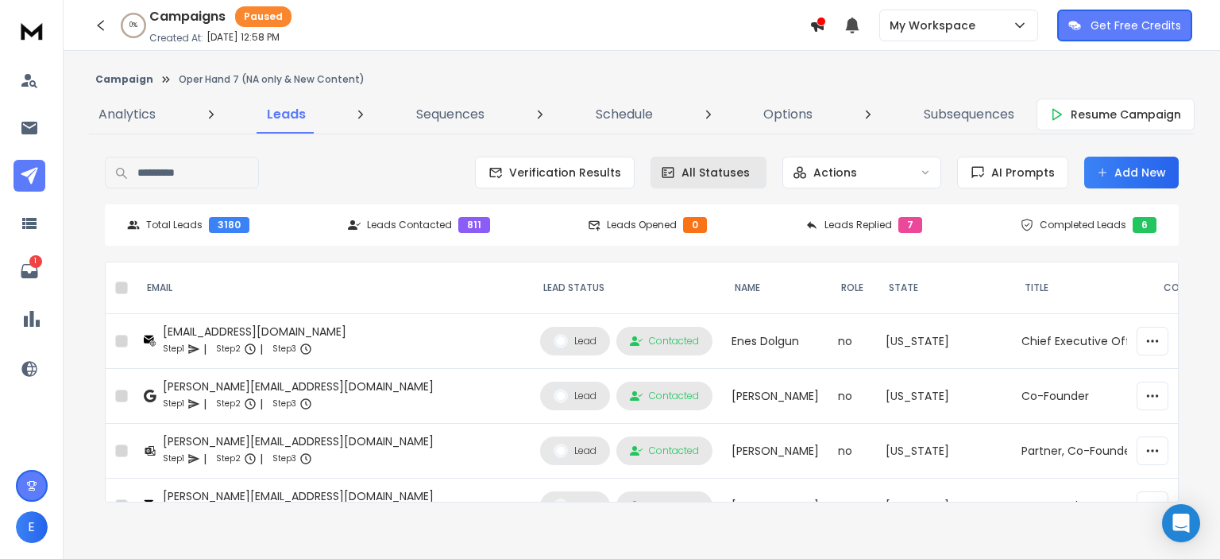
click at [747, 179] on p "All Statuses" at bounding box center [716, 172] width 68 height 16
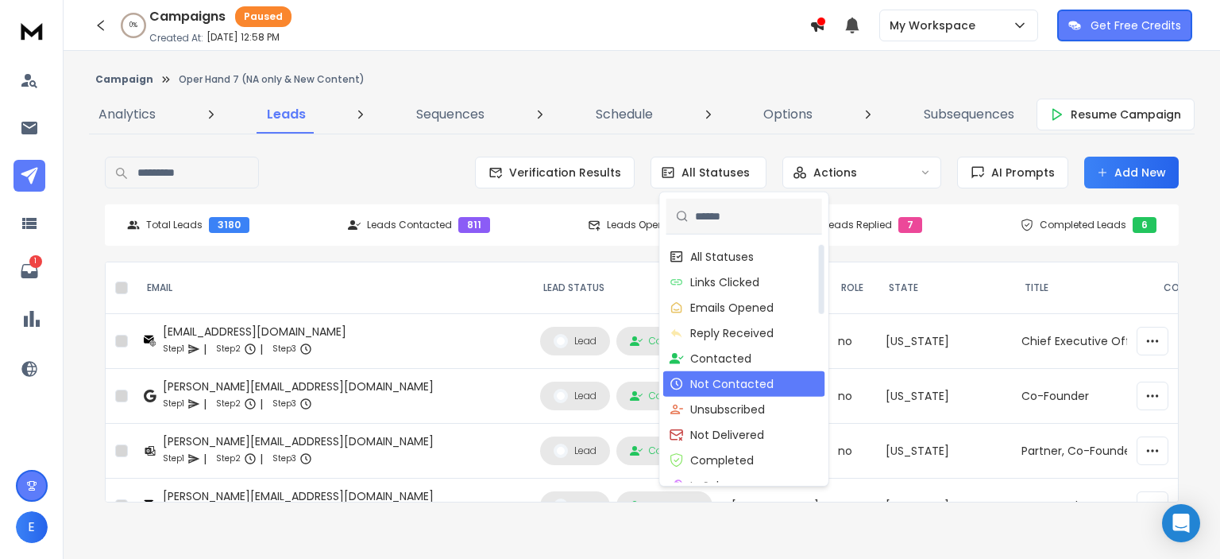
click at [762, 384] on p "Not Contacted" at bounding box center [731, 384] width 83 height 16
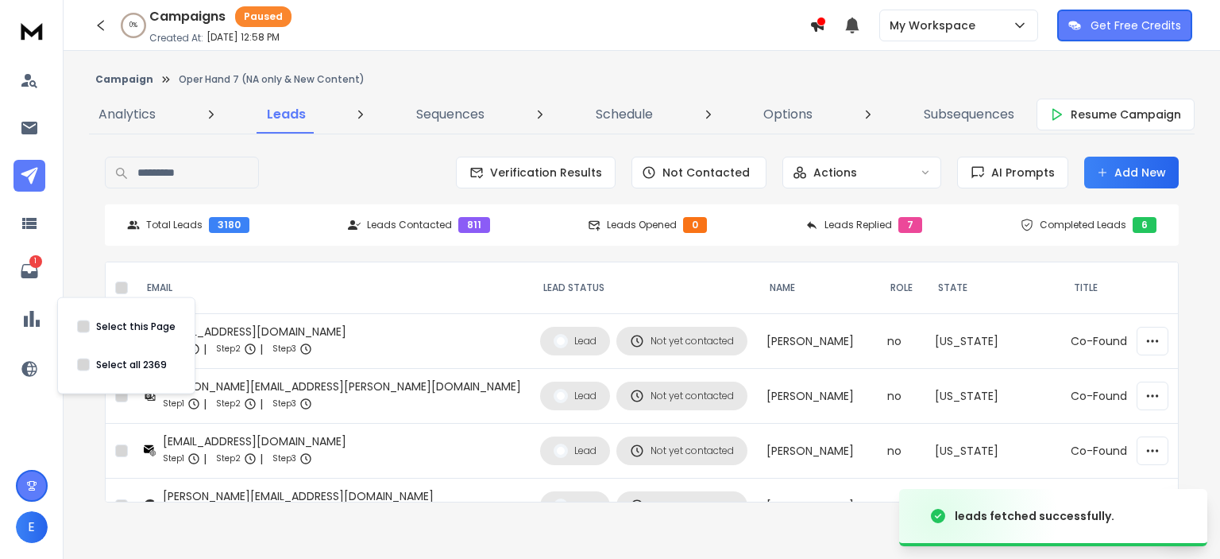
click at [86, 365] on button "Select this Page" at bounding box center [83, 364] width 13 height 13
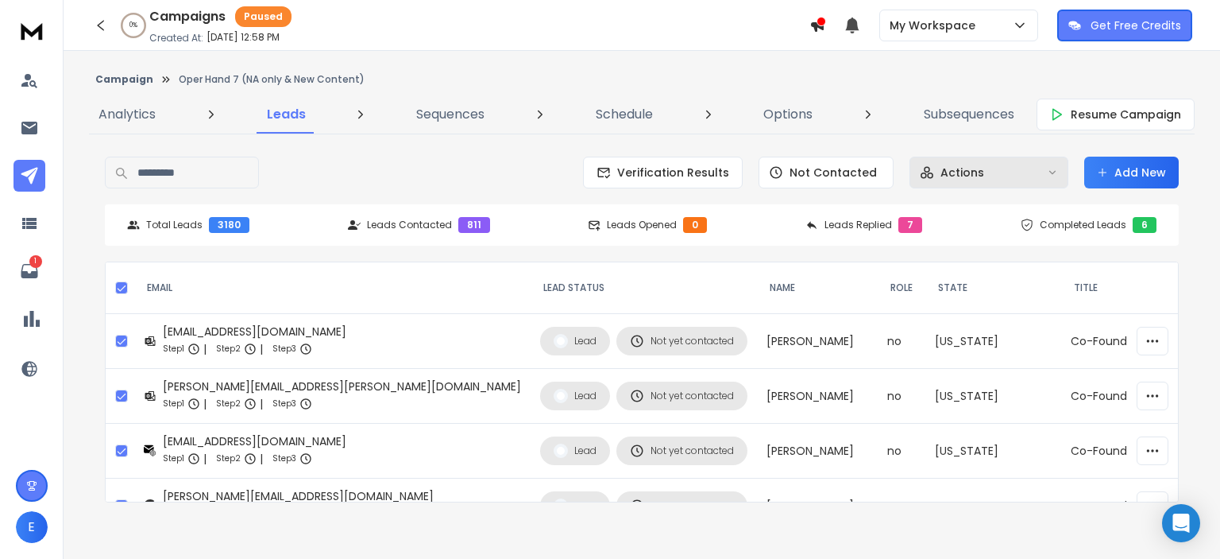
click at [987, 187] on button "Actions" at bounding box center [989, 173] width 159 height 32
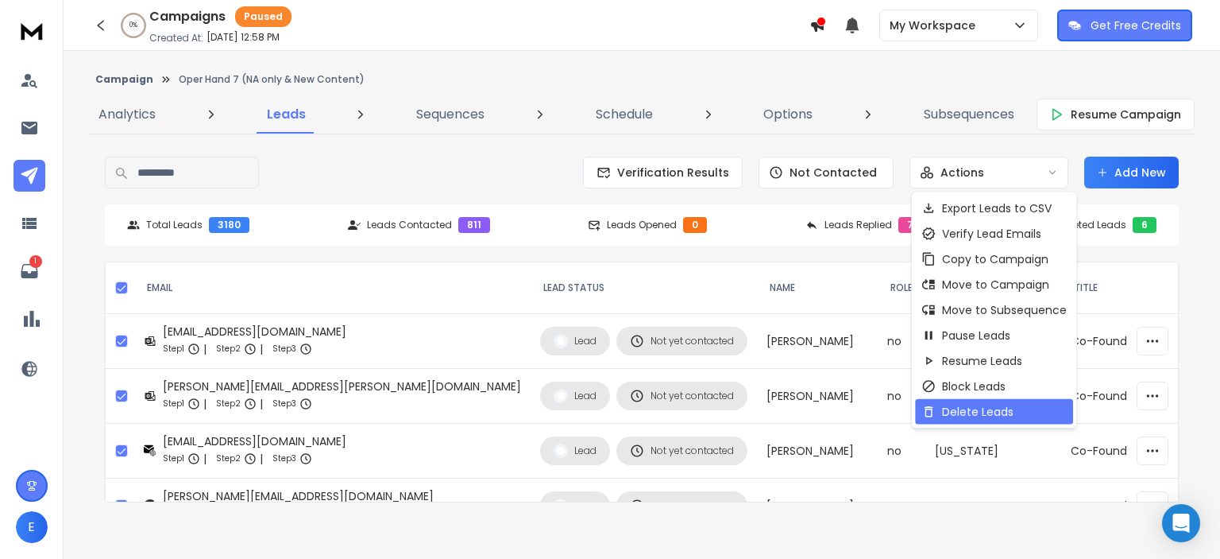
click at [967, 415] on p "Delete Leads" at bounding box center [978, 412] width 72 height 16
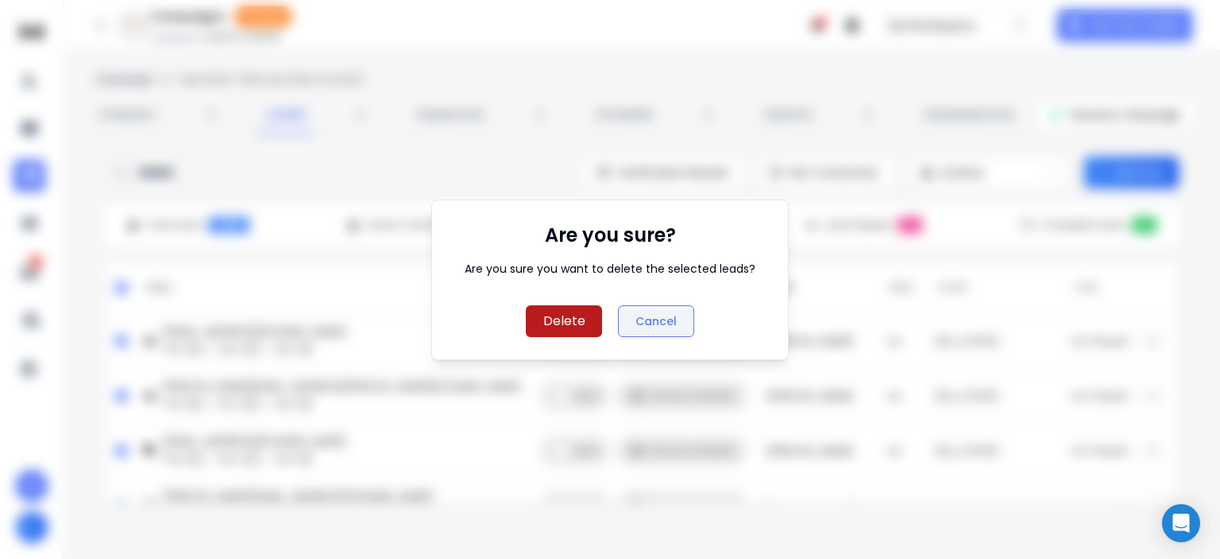
click at [559, 329] on button "Delete" at bounding box center [564, 321] width 76 height 32
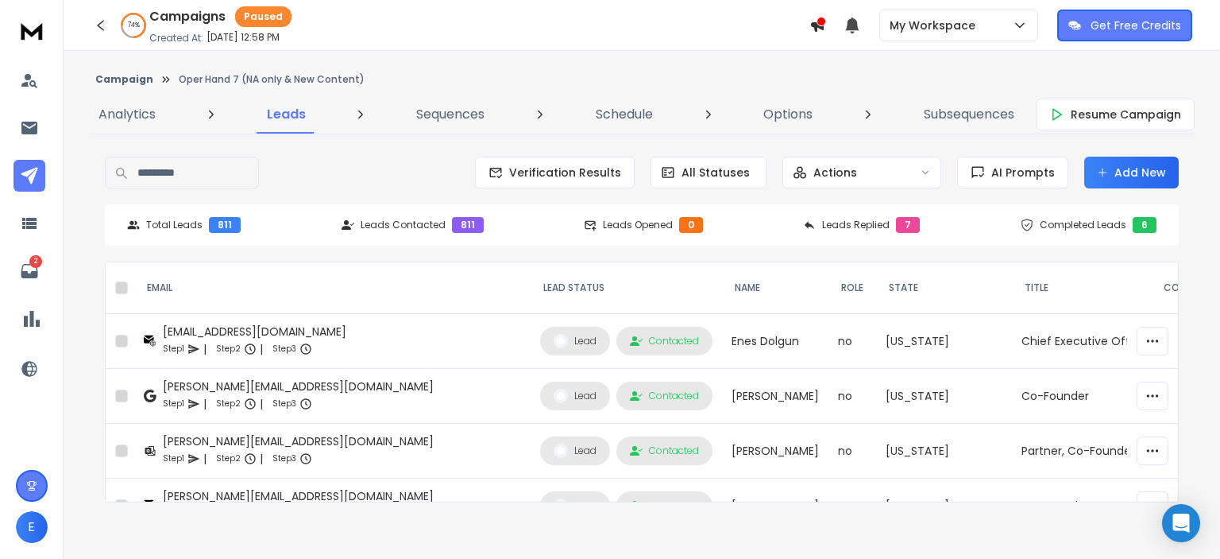
click at [1137, 173] on button "Add New" at bounding box center [1131, 173] width 95 height 32
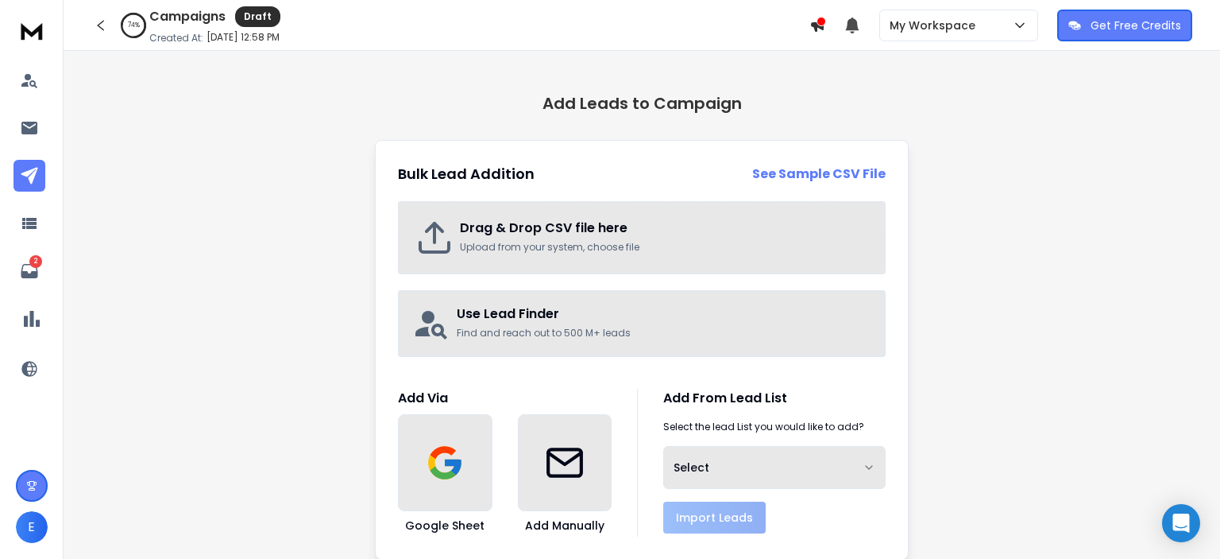
click at [549, 230] on h2 "Drag & Drop CSV file here" at bounding box center [664, 227] width 408 height 19
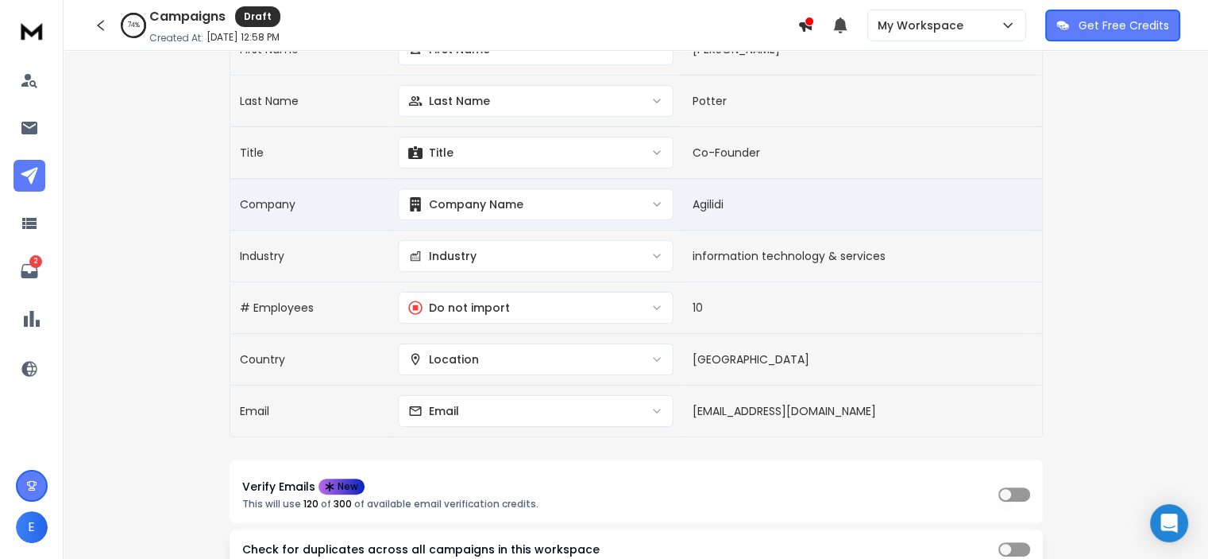
scroll to position [433, 0]
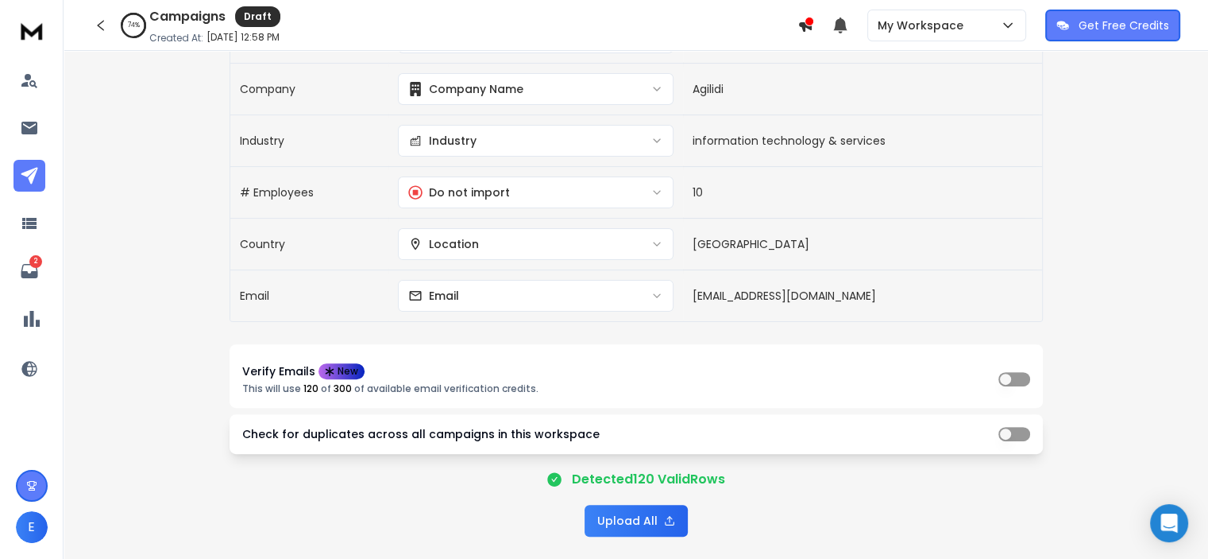
click at [1020, 431] on button "Check for duplicates across all campaigns in this workspace" at bounding box center [1015, 434] width 32 height 14
click at [632, 512] on button "Upload All" at bounding box center [636, 520] width 103 height 32
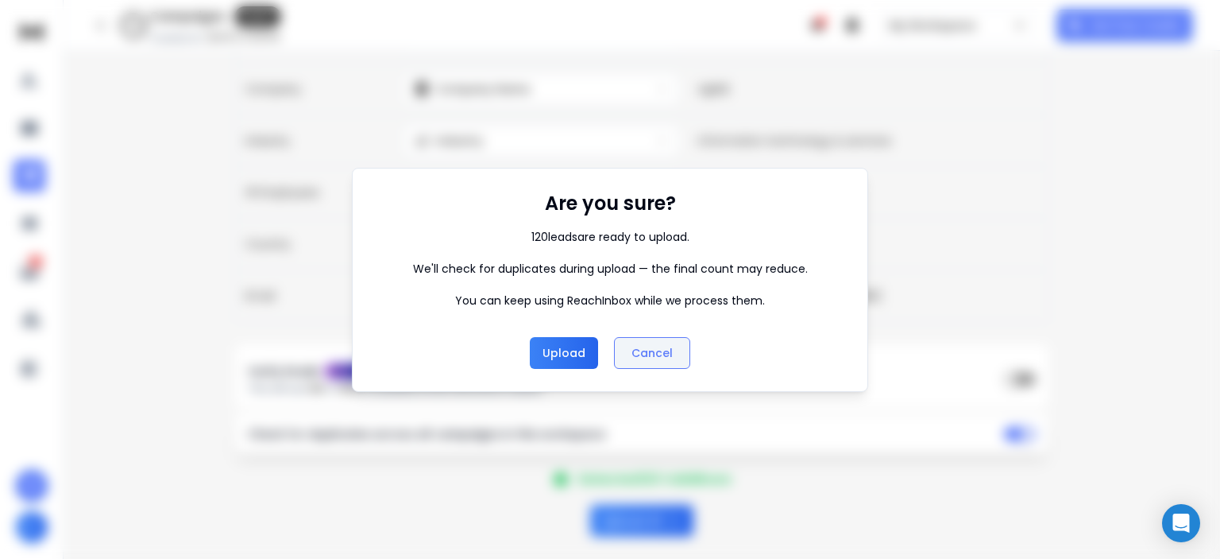
click at [555, 353] on button "Upload" at bounding box center [564, 353] width 68 height 32
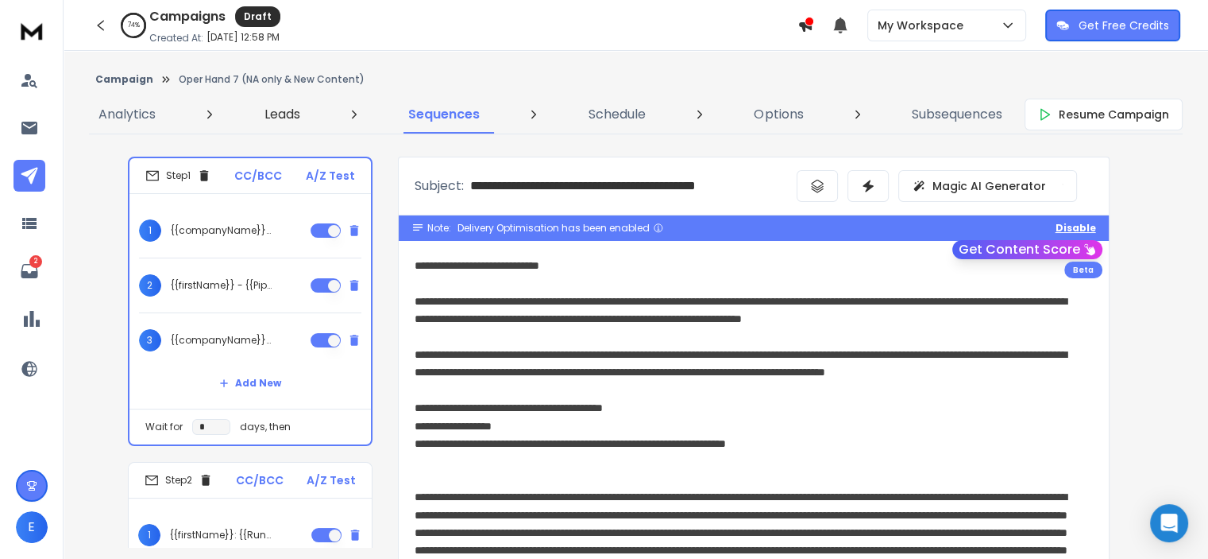
click at [290, 126] on link "Leads" at bounding box center [282, 114] width 55 height 38
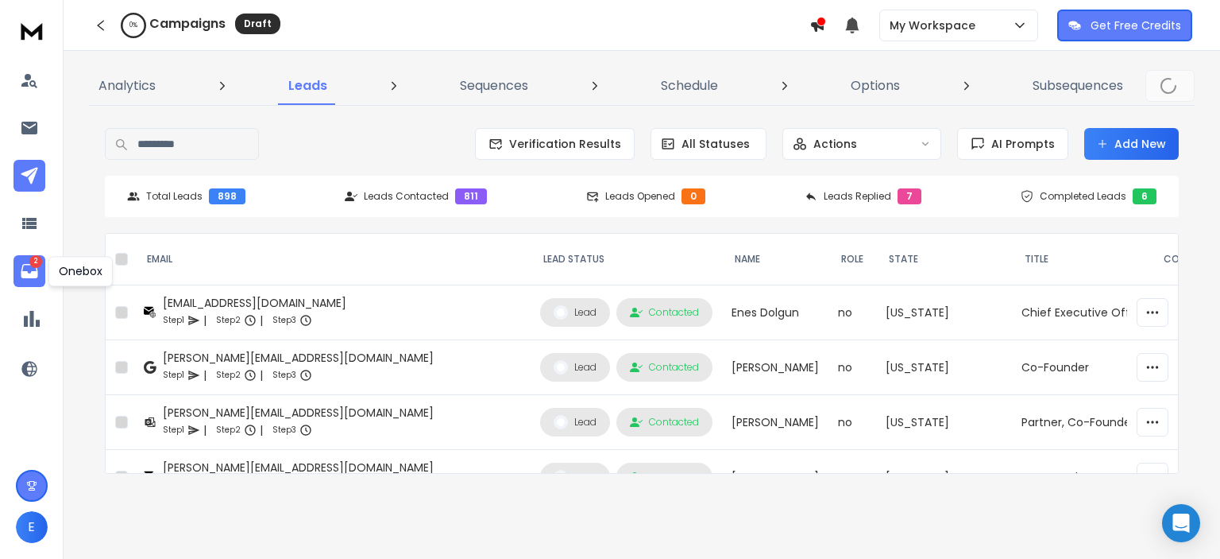
click at [29, 272] on icon at bounding box center [29, 270] width 19 height 19
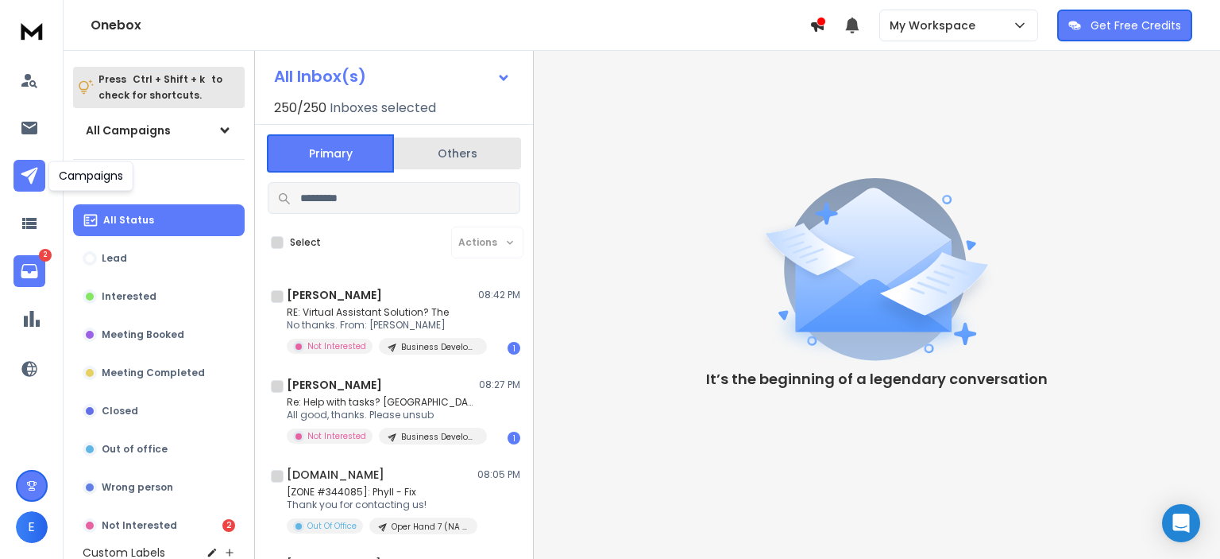
click at [21, 180] on icon at bounding box center [29, 175] width 19 height 19
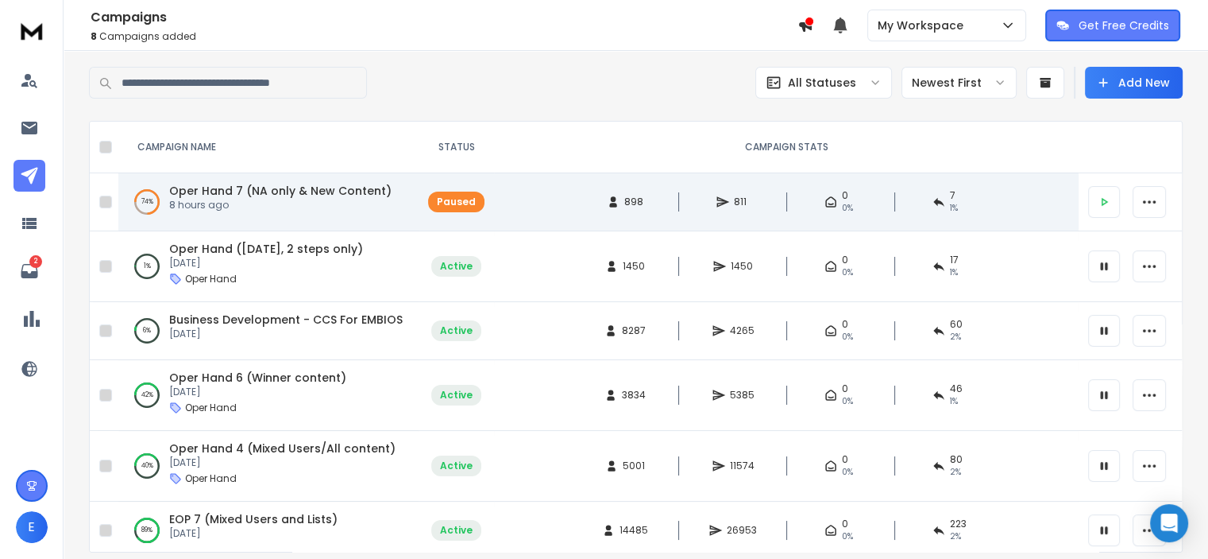
click at [347, 203] on p "8 hours ago" at bounding box center [280, 205] width 222 height 13
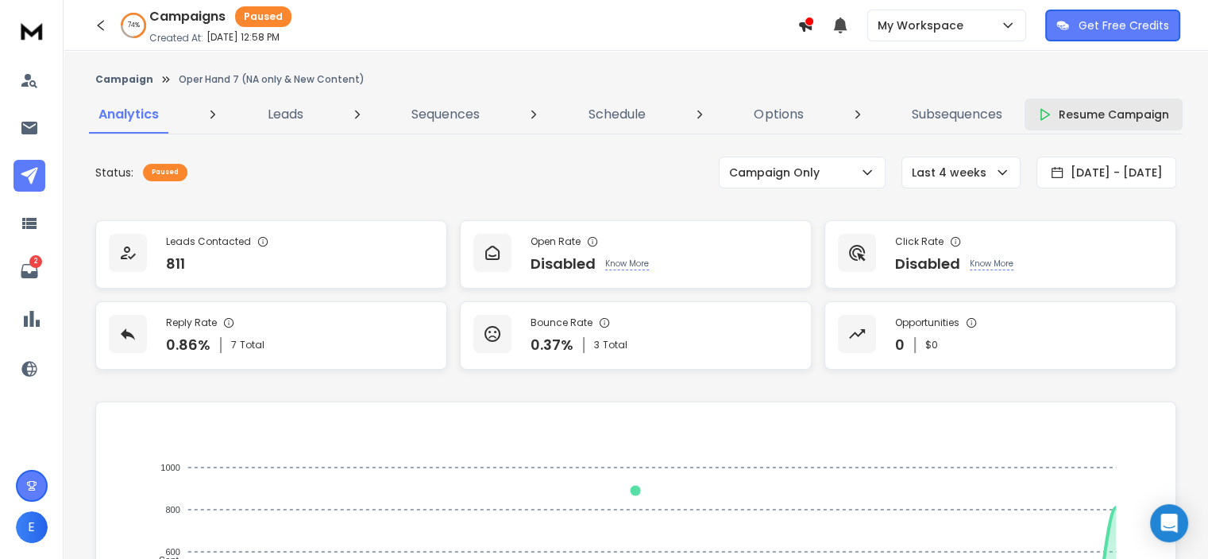
click at [1053, 113] on icon at bounding box center [1045, 114] width 14 height 14
